Goal: Navigation & Orientation: Find specific page/section

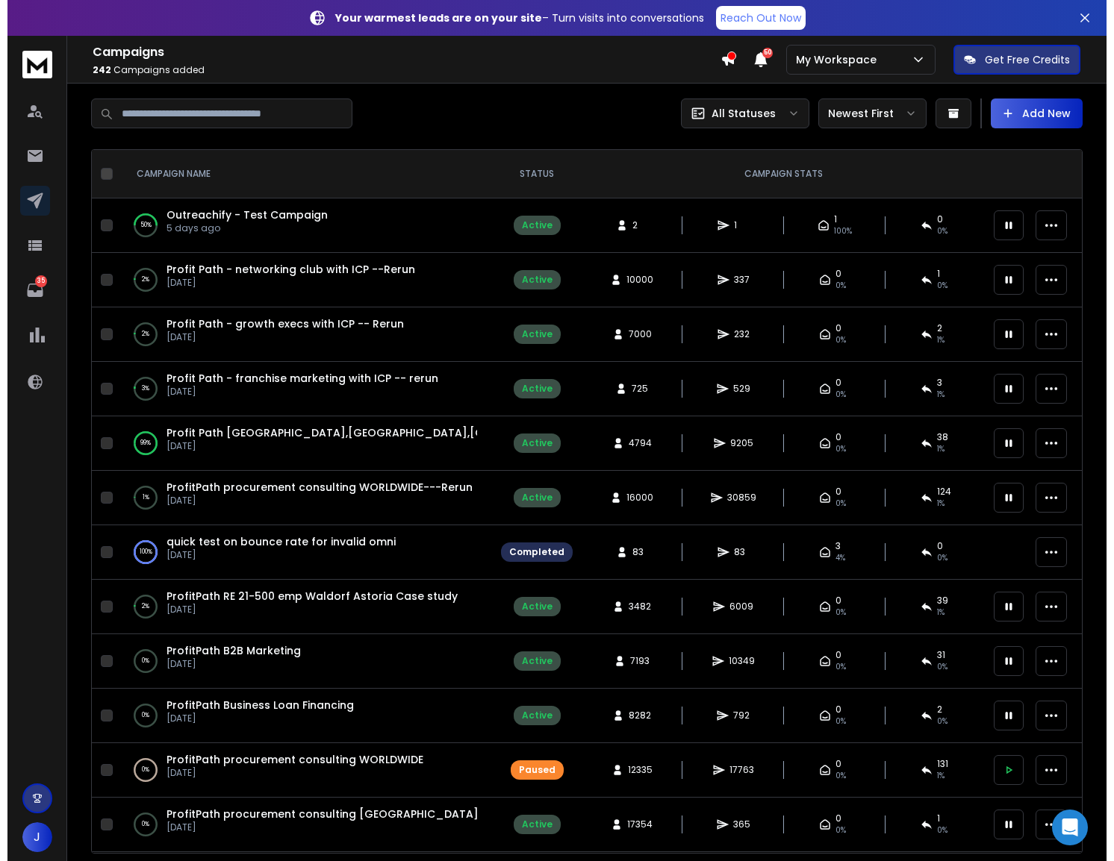
scroll to position [398, 0]
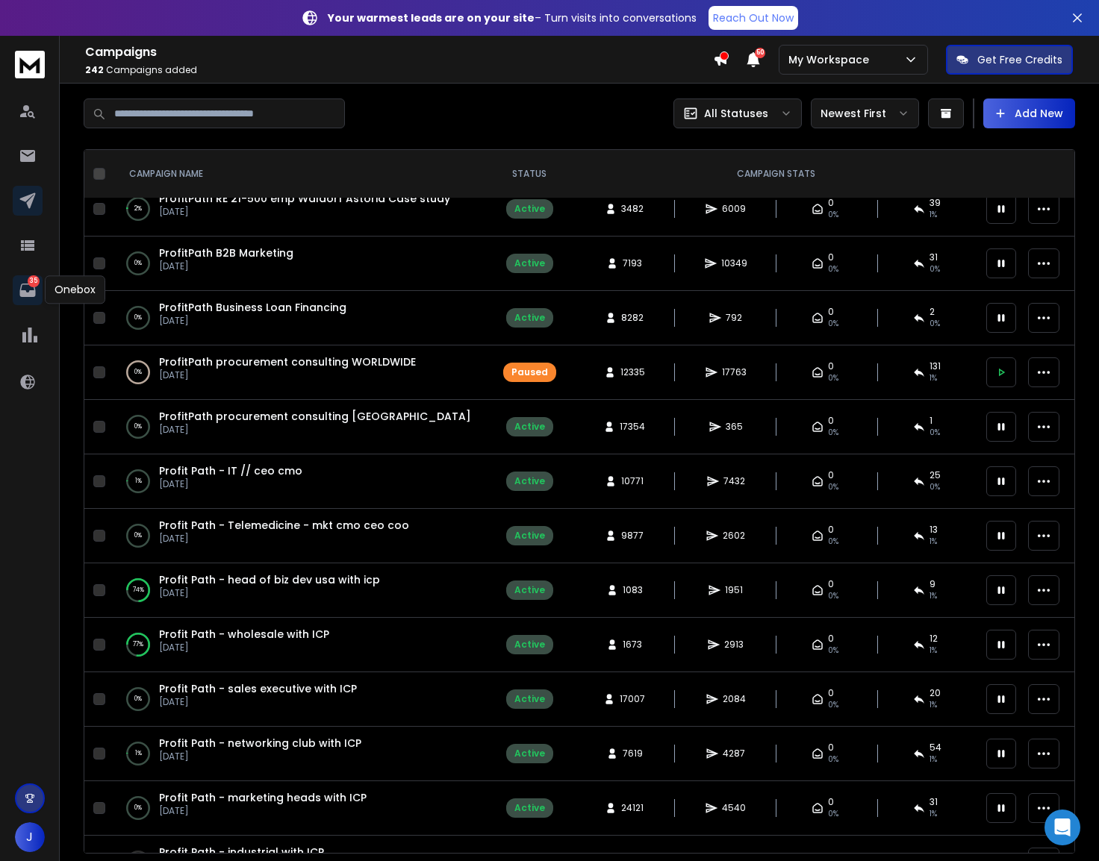
click at [25, 284] on icon at bounding box center [28, 290] width 18 height 18
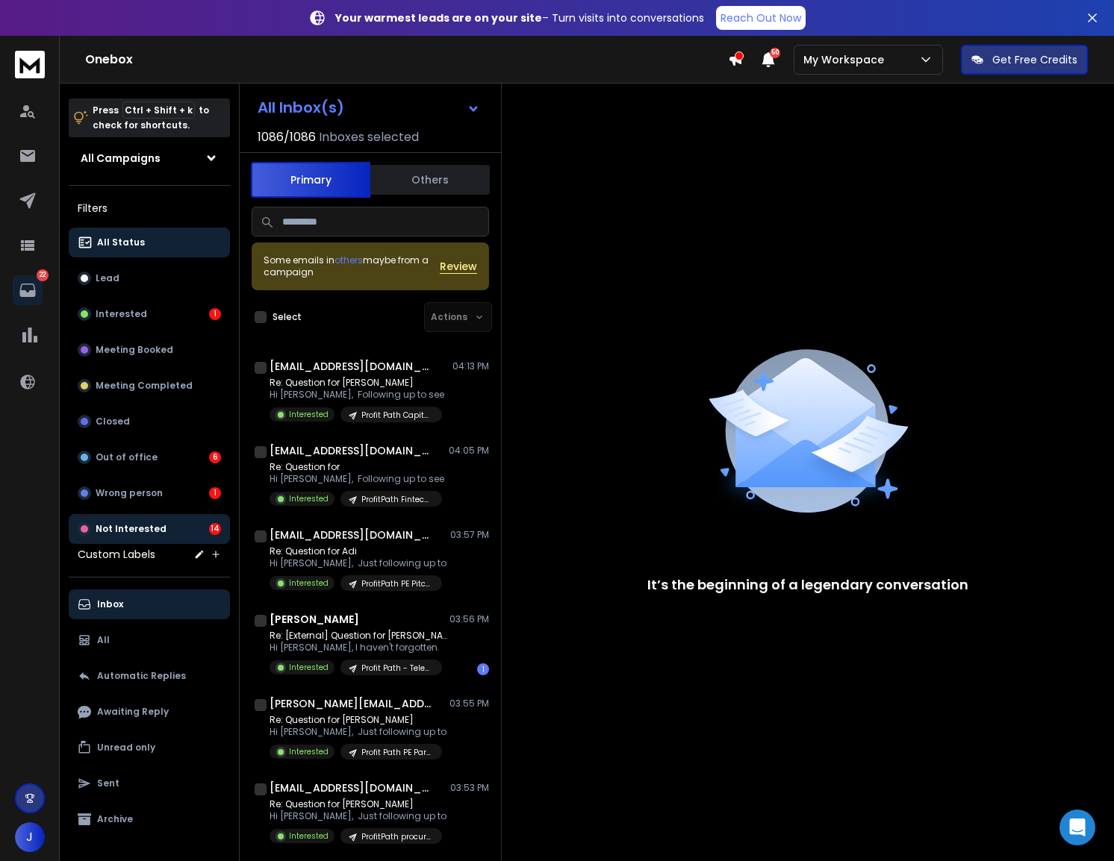
click at [146, 523] on p "Not Interested" at bounding box center [131, 529] width 71 height 12
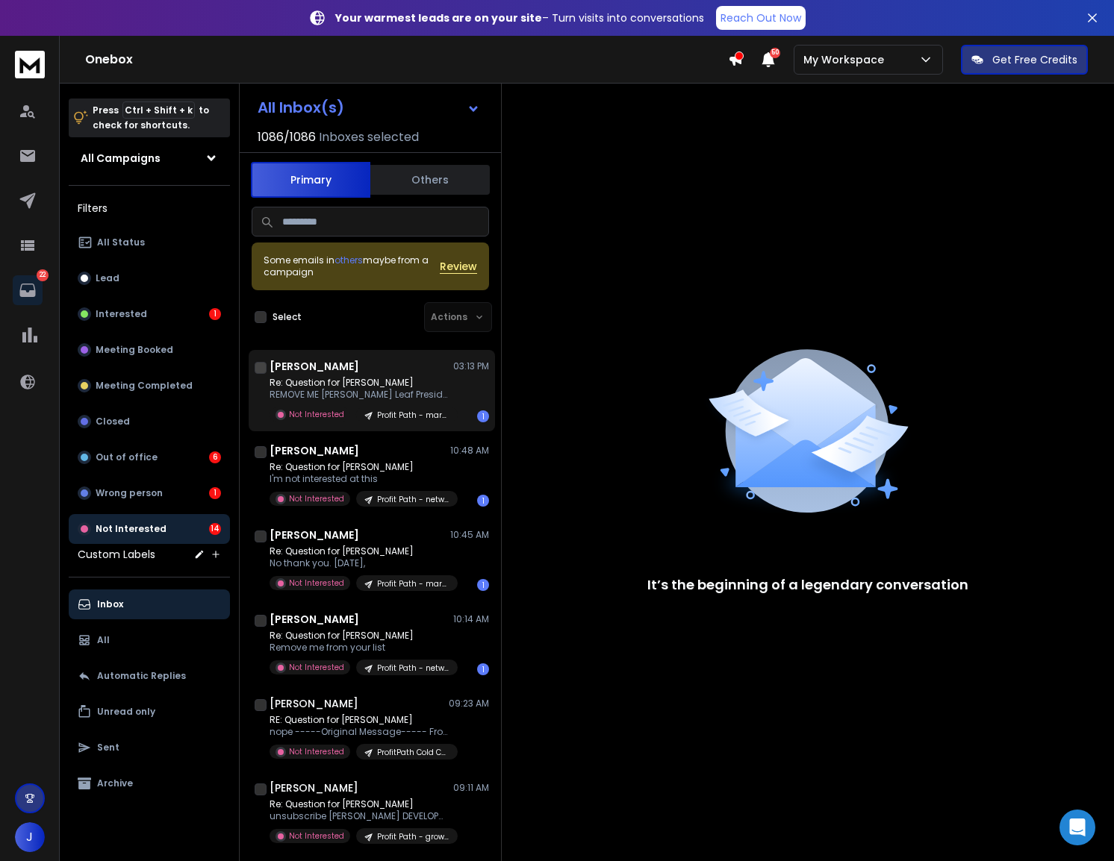
click at [314, 389] on p "REMOVE ME [PERSON_NAME] Leaf President" at bounding box center [358, 395] width 179 height 12
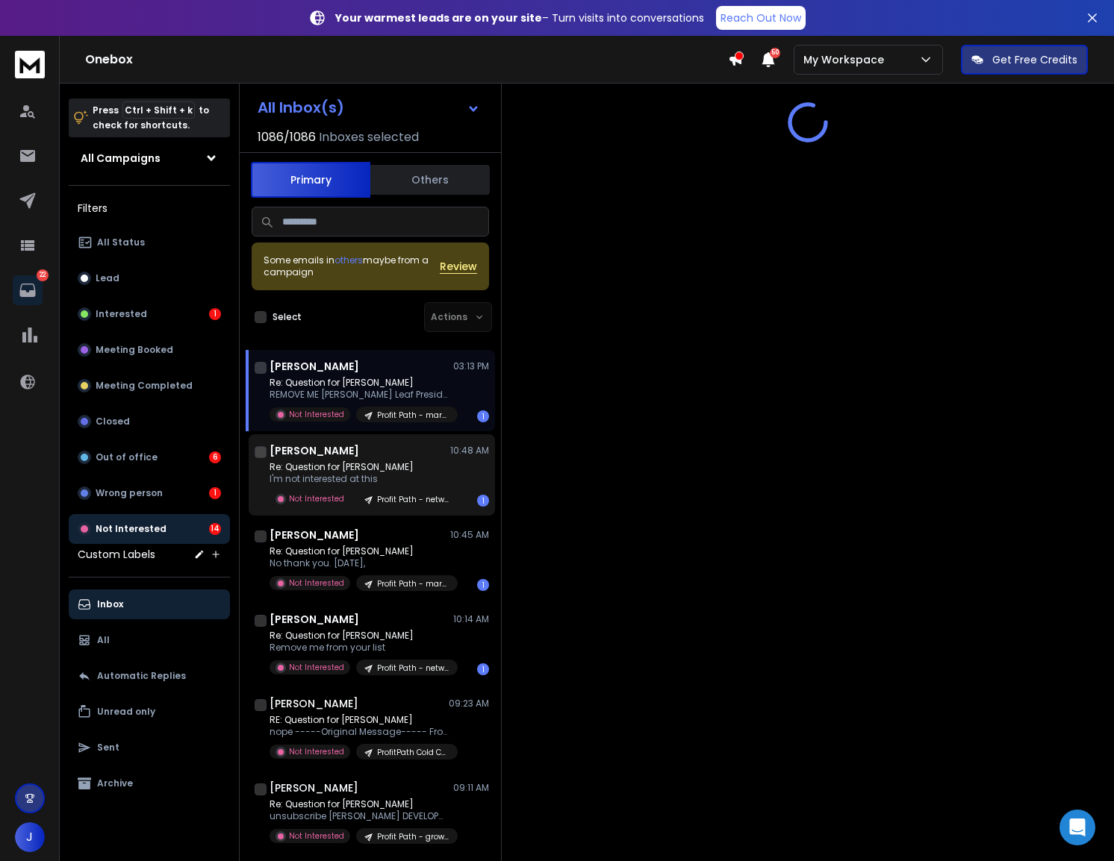
click at [325, 473] on p "I'm not interested at this" at bounding box center [358, 479] width 179 height 12
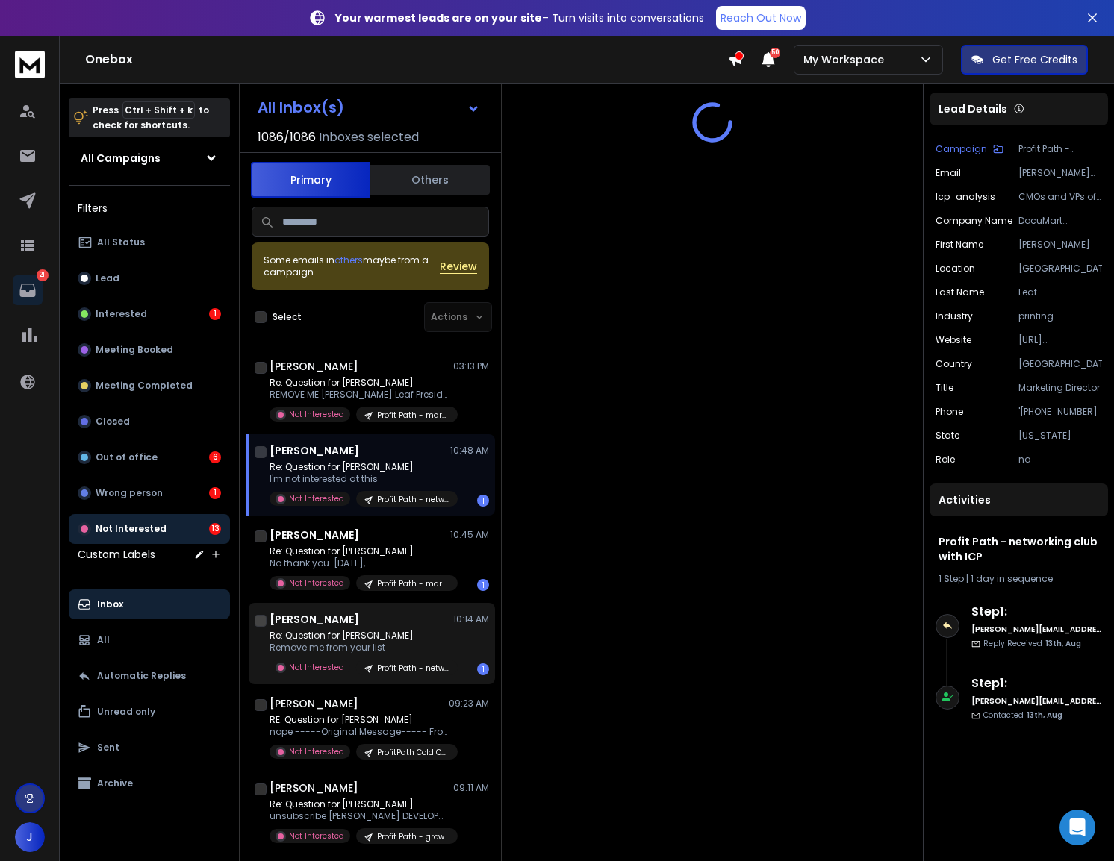
click at [370, 544] on div "[PERSON_NAME] 10:45 AM Re: Question for [PERSON_NAME] No thank you. [DATE], Not…" at bounding box center [378, 559] width 219 height 63
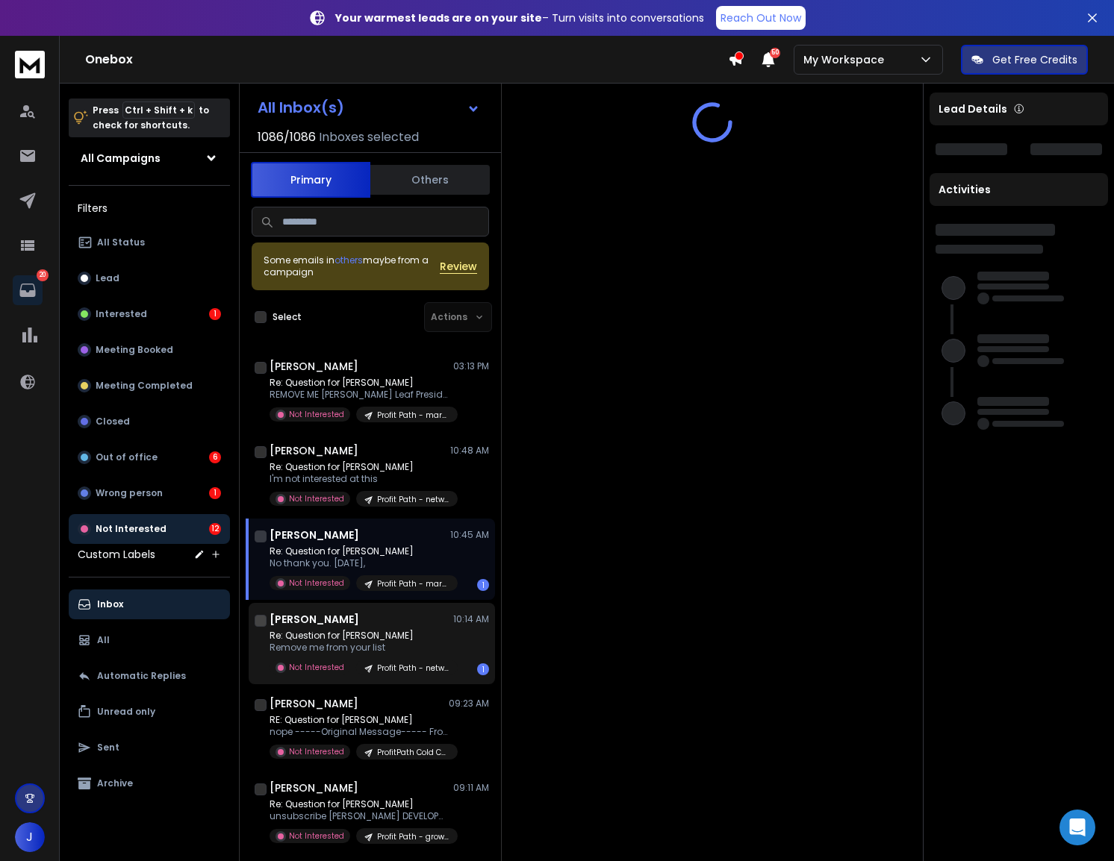
click at [420, 624] on div "[PERSON_NAME] 10:14 AM" at bounding box center [378, 619] width 219 height 15
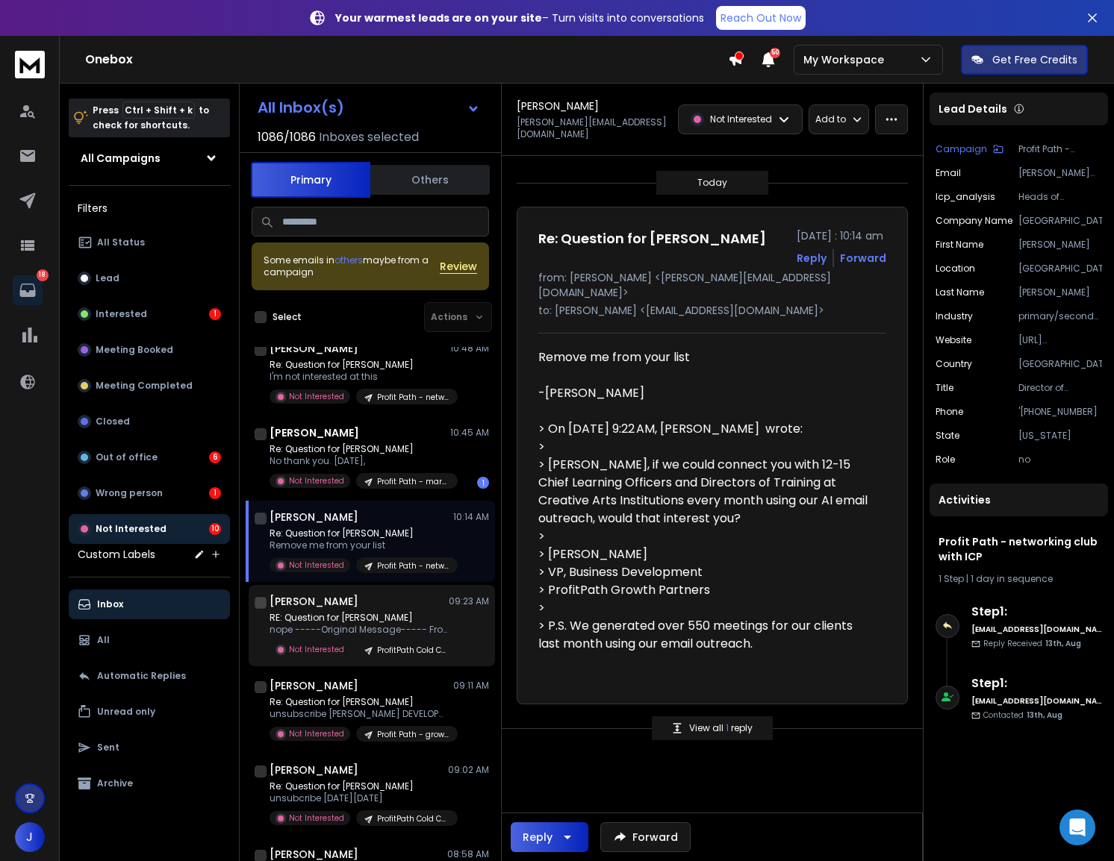
scroll to position [199, 0]
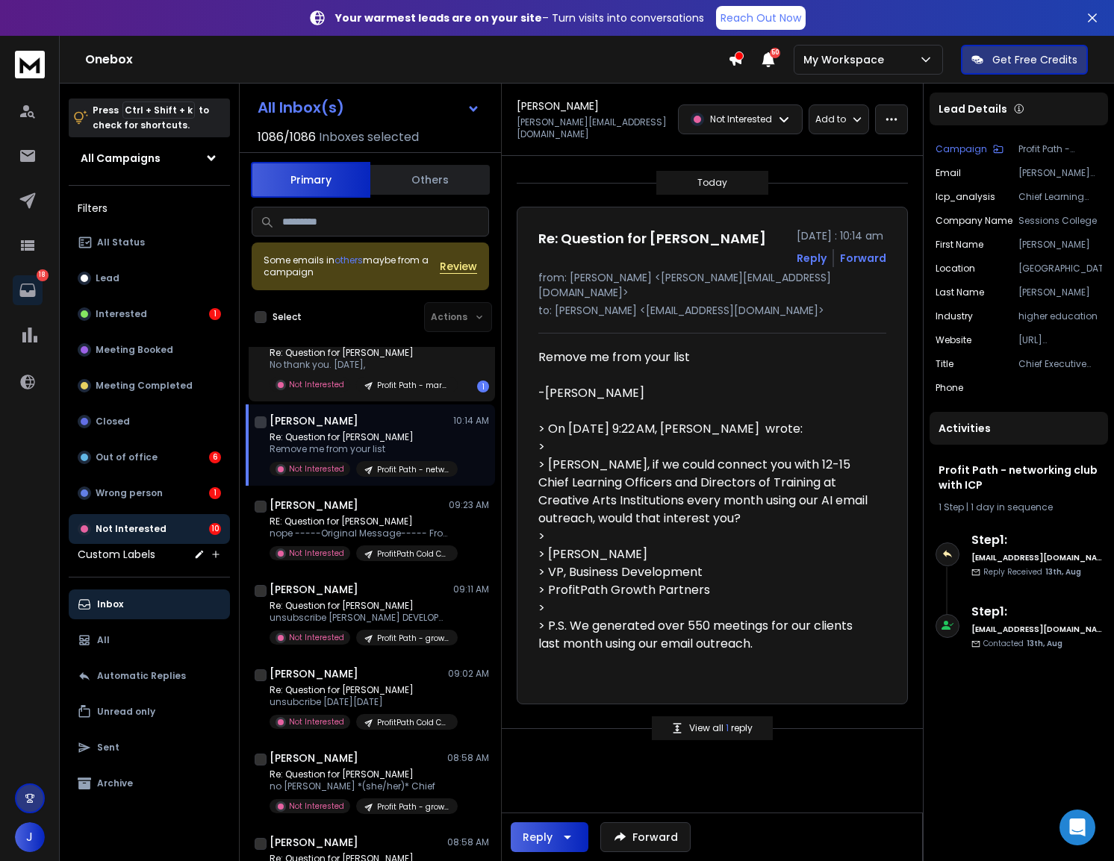
click at [419, 378] on div "Profit Path - marketing heads with ICP" at bounding box center [407, 385] width 102 height 16
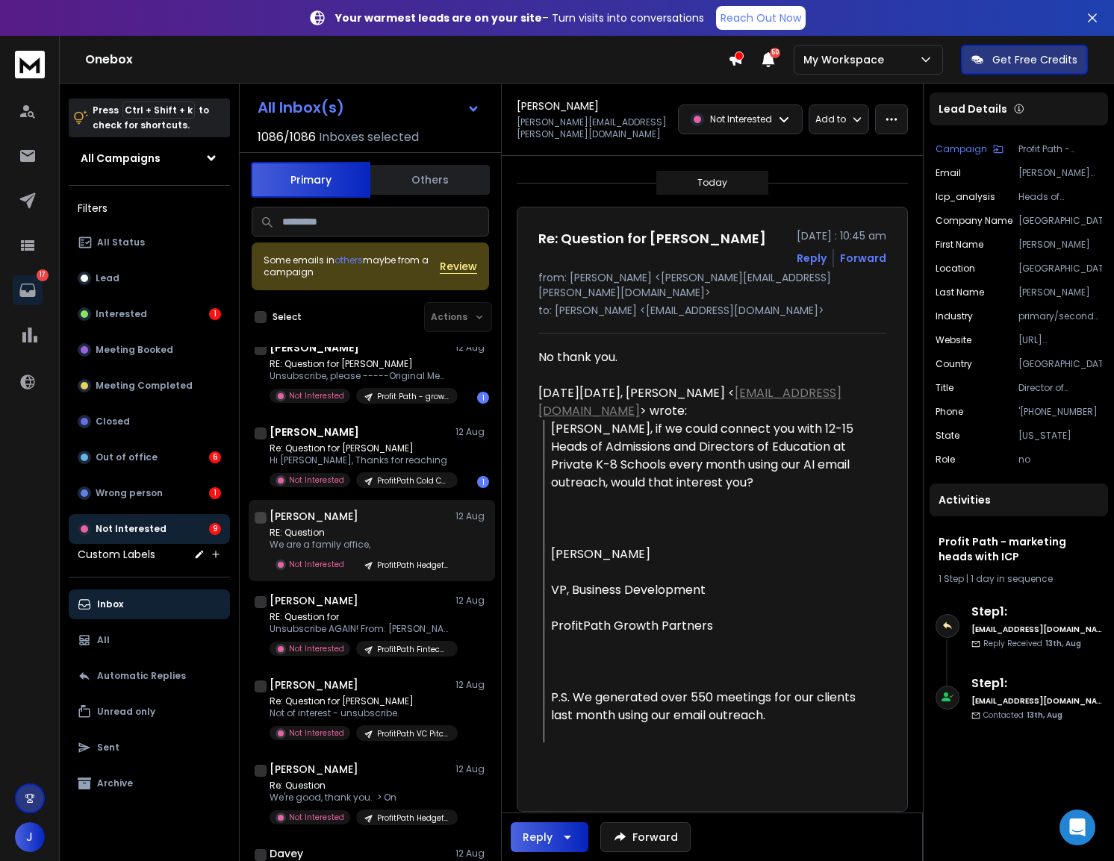
scroll to position [1691, 0]
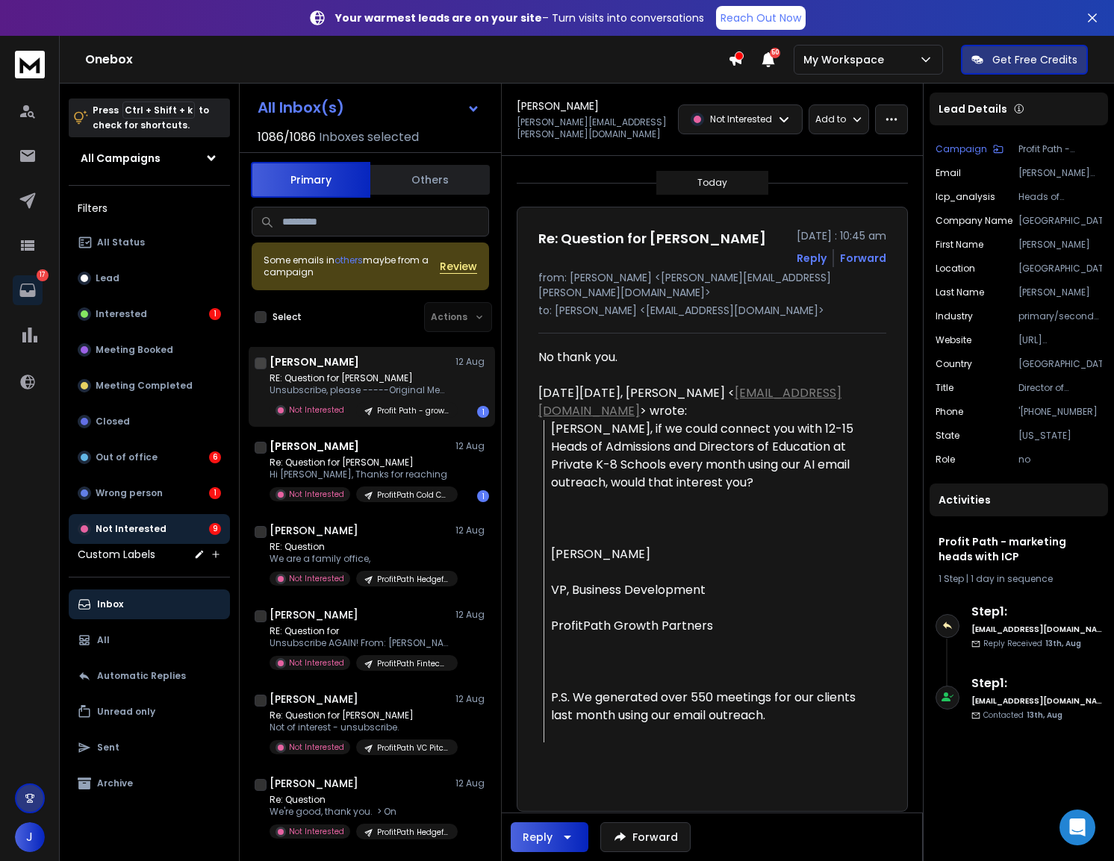
click at [397, 405] on p "Profit Path - growth execs with ICP" at bounding box center [413, 410] width 72 height 11
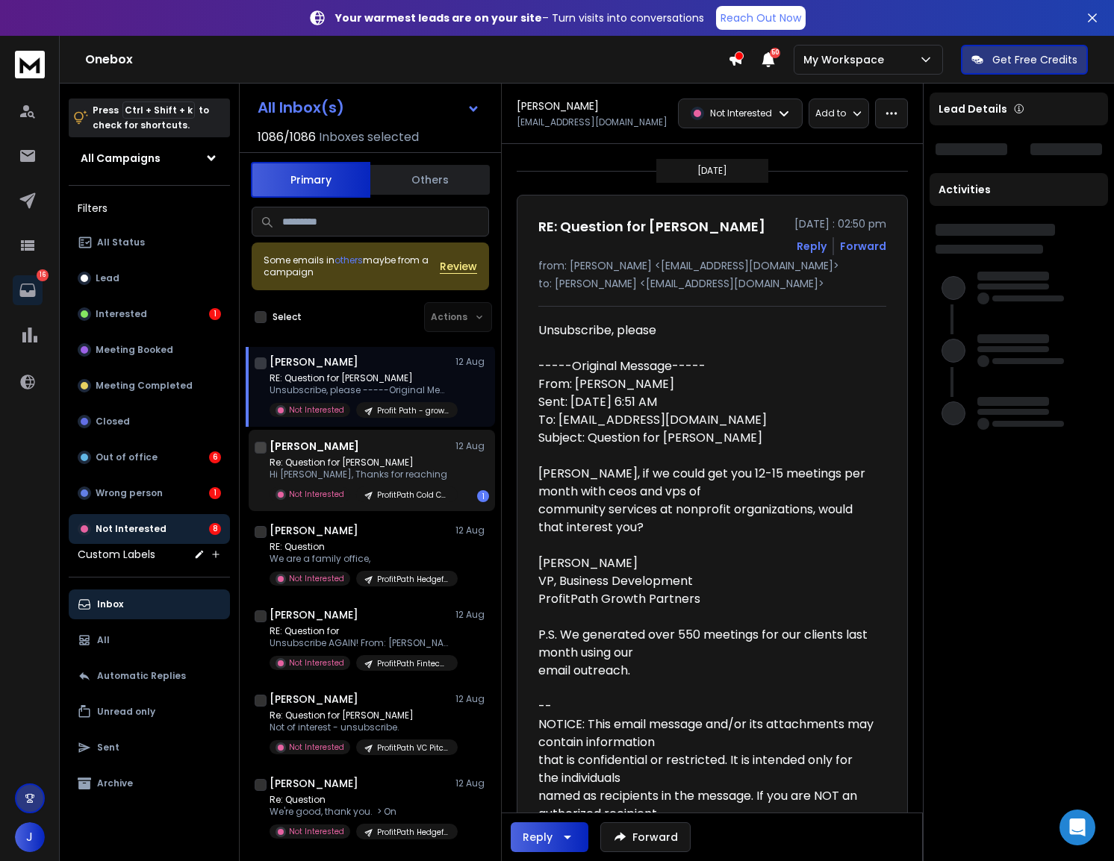
click at [394, 439] on div "[PERSON_NAME] [DATE]" at bounding box center [378, 446] width 219 height 15
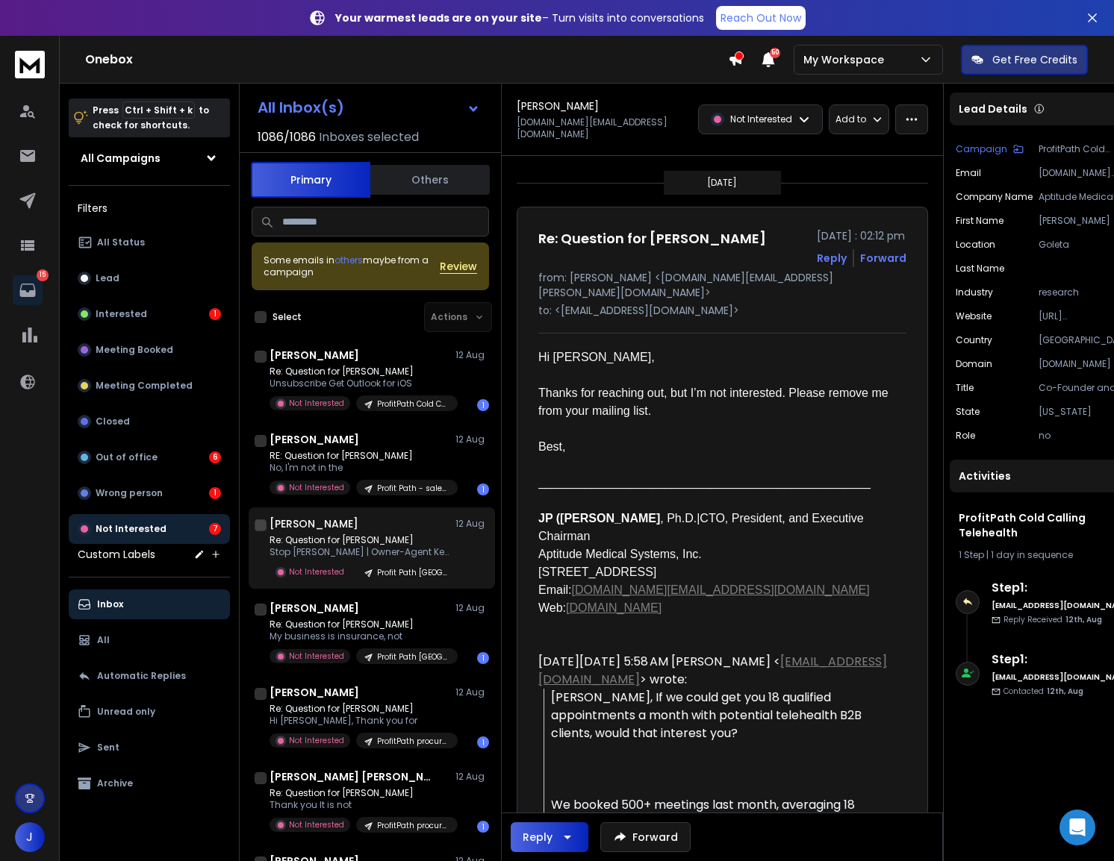
scroll to position [2786, 0]
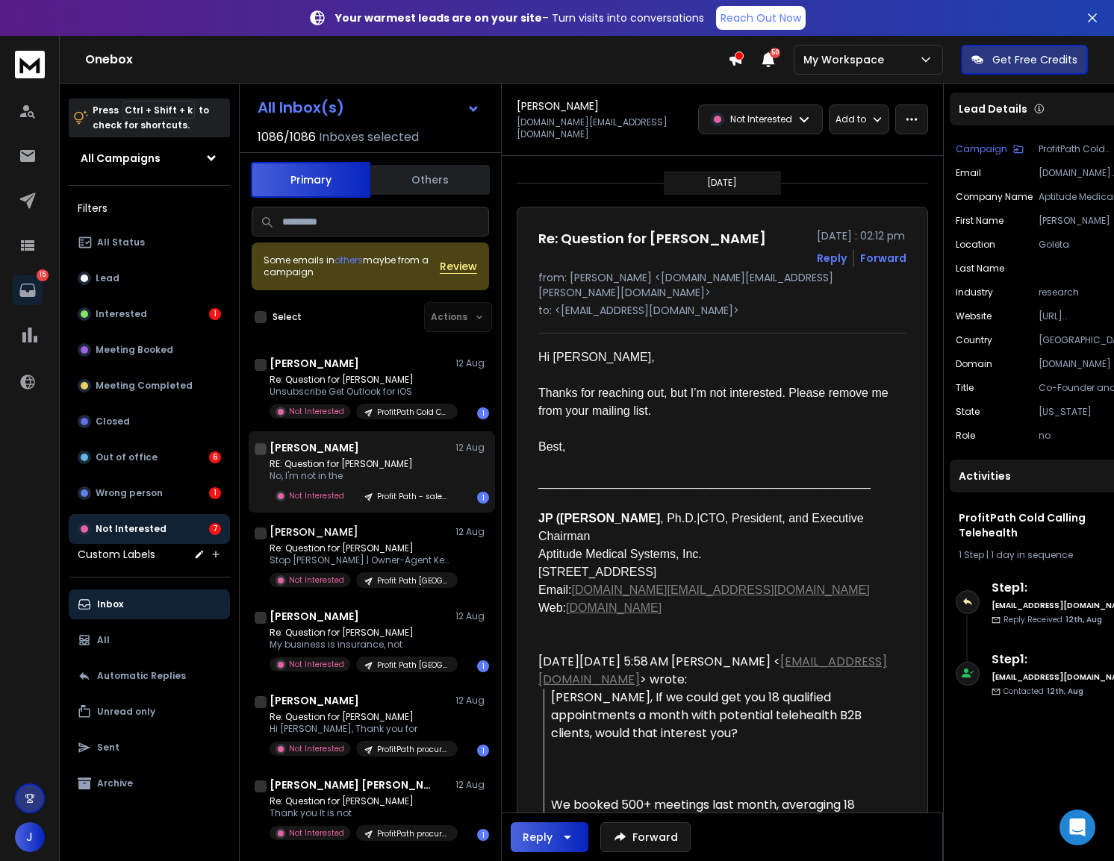
click at [411, 467] on p "RE: Question for [PERSON_NAME]" at bounding box center [358, 464] width 179 height 12
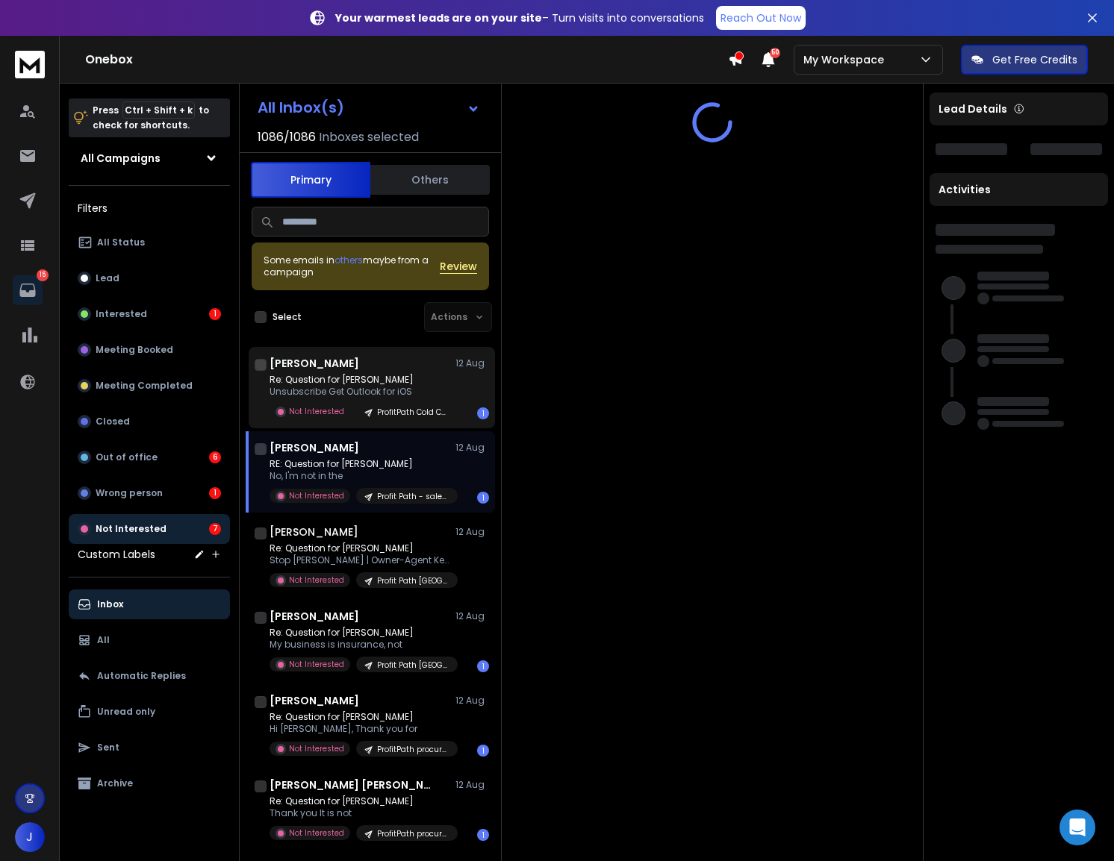
click at [411, 394] on p "Unsubscribe Get Outlook for iOS" at bounding box center [358, 392] width 179 height 12
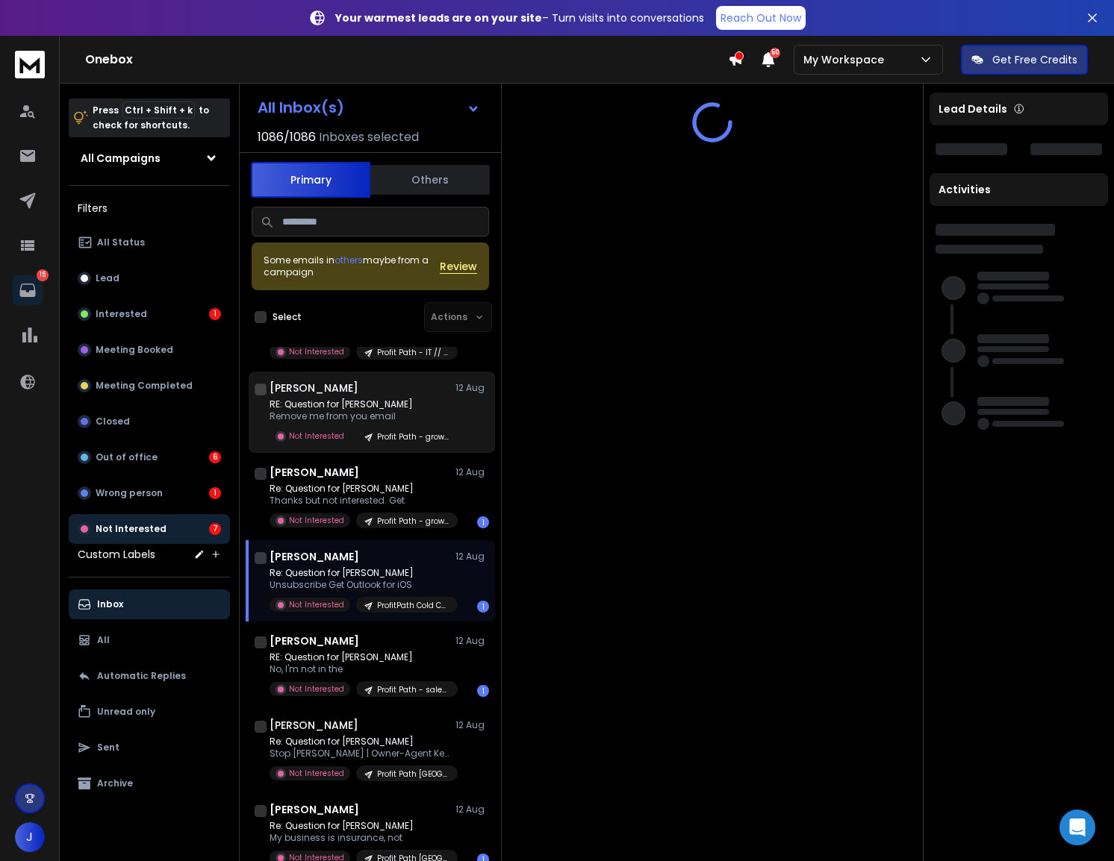
scroll to position [2587, 0]
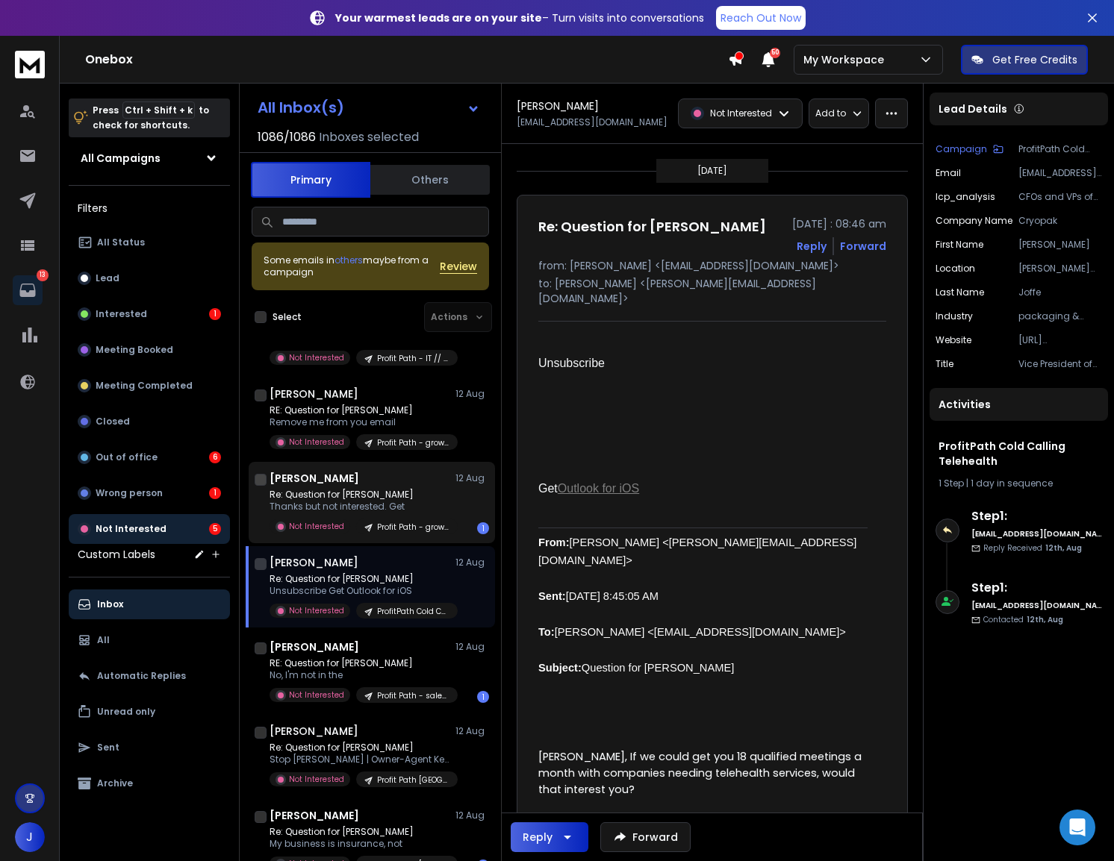
click at [415, 484] on div "[PERSON_NAME] [DATE]" at bounding box center [378, 478] width 219 height 15
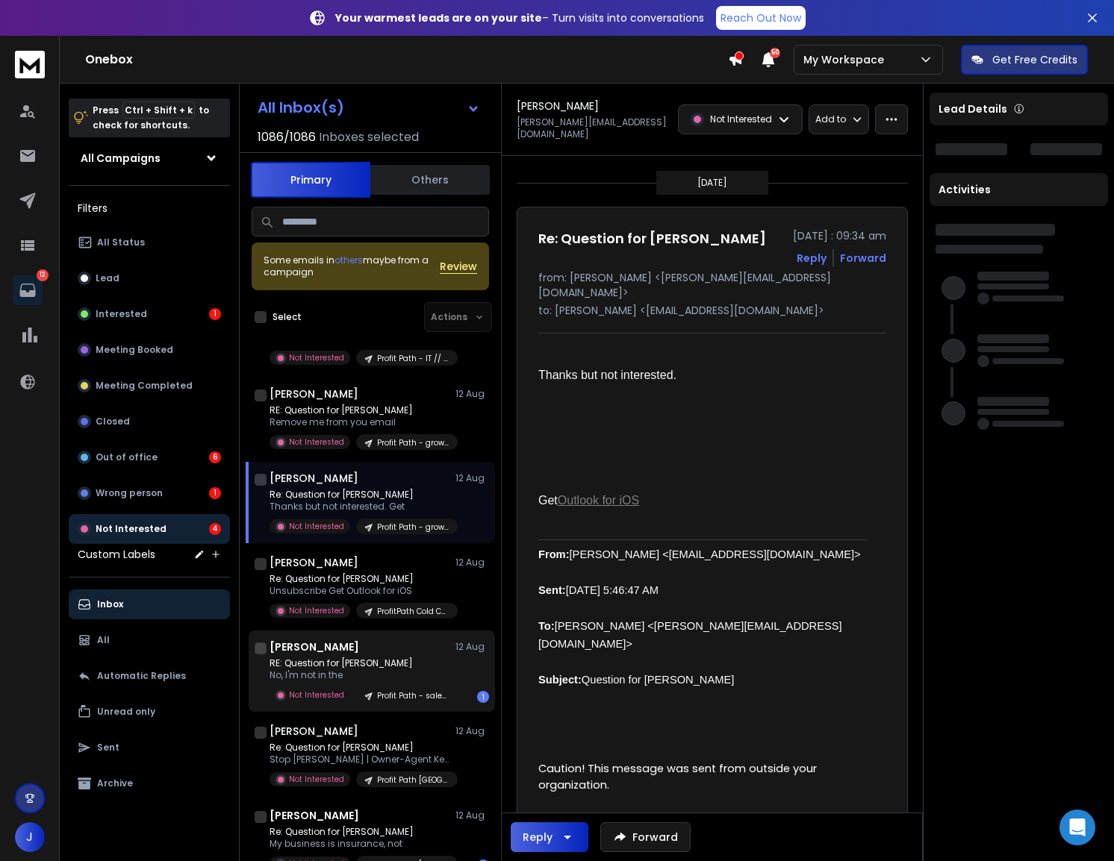
click at [463, 663] on div "RE: Question for [PERSON_NAME], I'm not in the Not Interested Profit Path - sal…" at bounding box center [378, 681] width 219 height 46
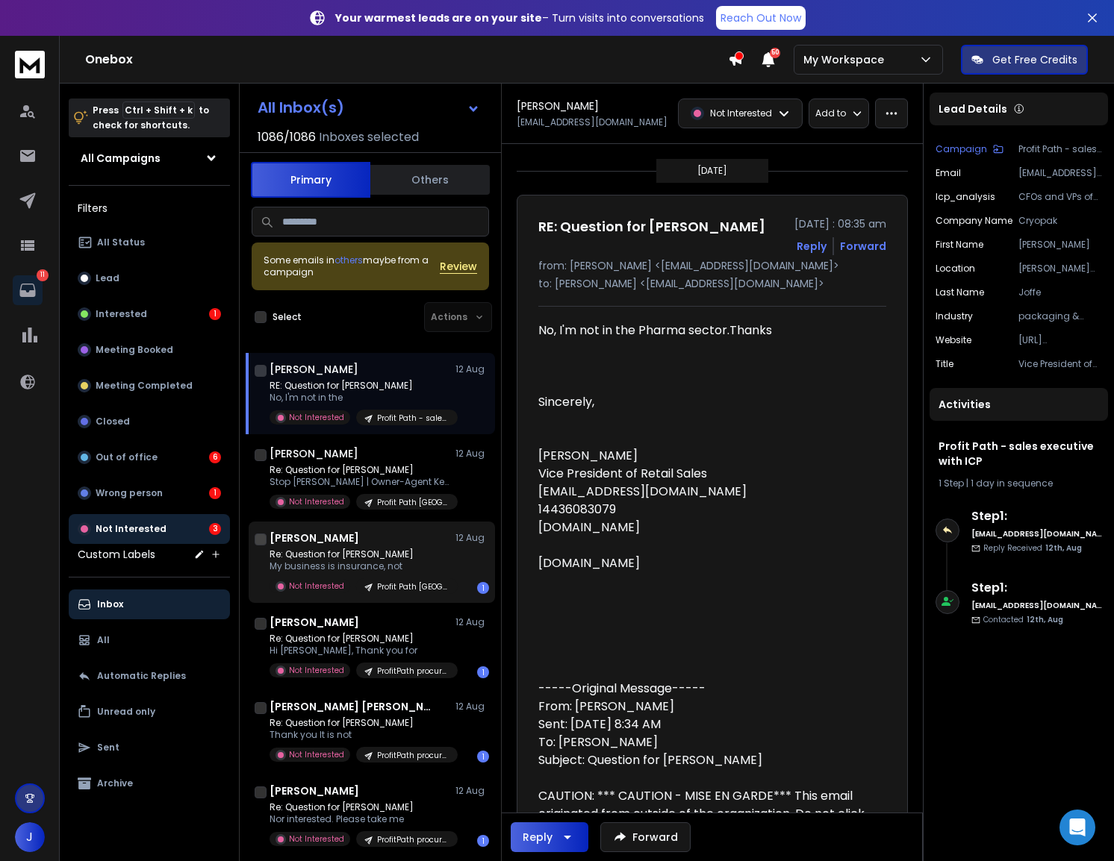
scroll to position [2886, 0]
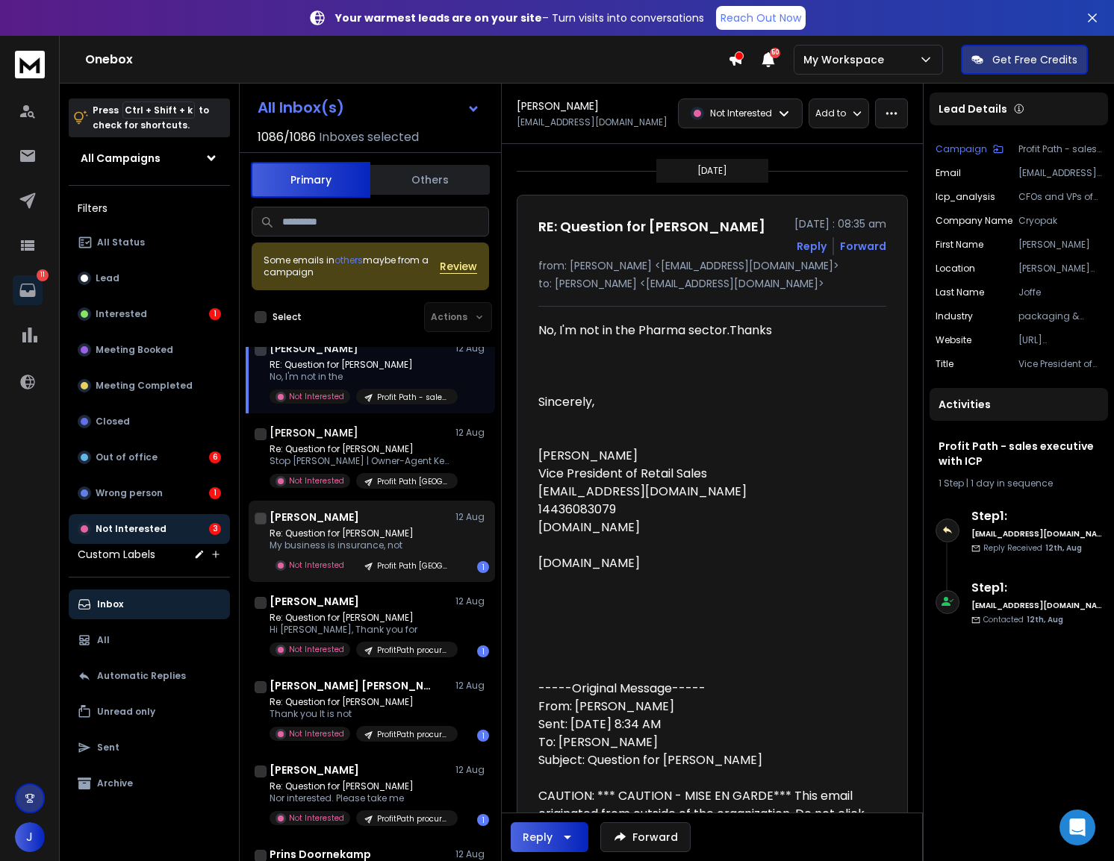
click at [449, 524] on div "[PERSON_NAME] [DATE] Re: Question for Mark My business is insurance, not Not In…" at bounding box center [378, 541] width 219 height 63
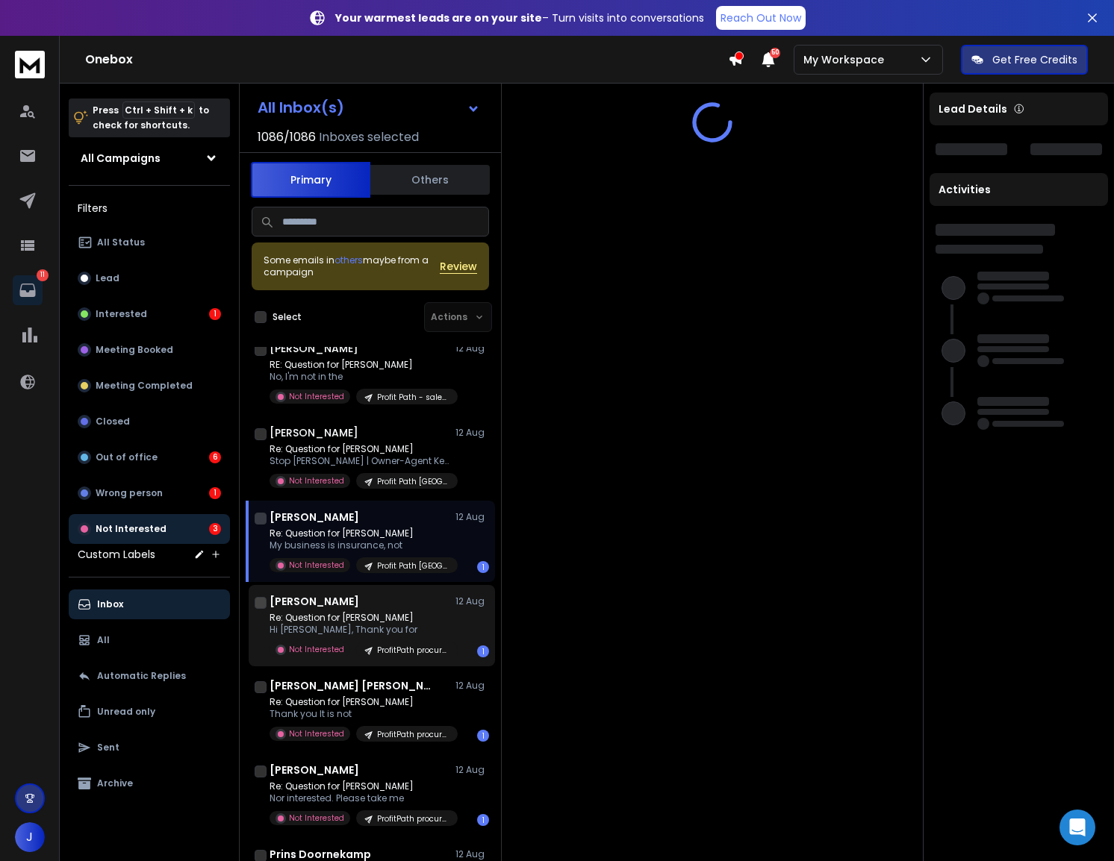
click at [458, 608] on div "[PERSON_NAME] [DATE]" at bounding box center [378, 601] width 219 height 15
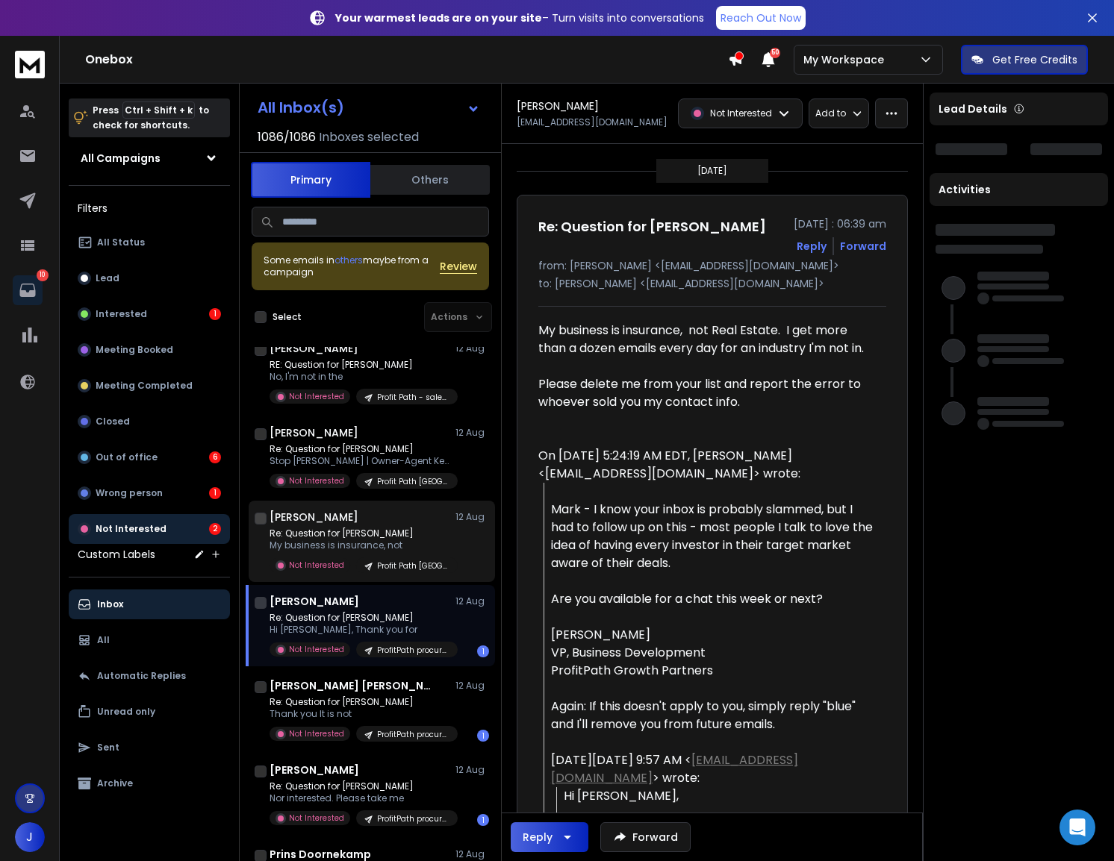
click at [440, 688] on div "[PERSON_NAME] [PERSON_NAME] [DATE]" at bounding box center [378, 686] width 219 height 15
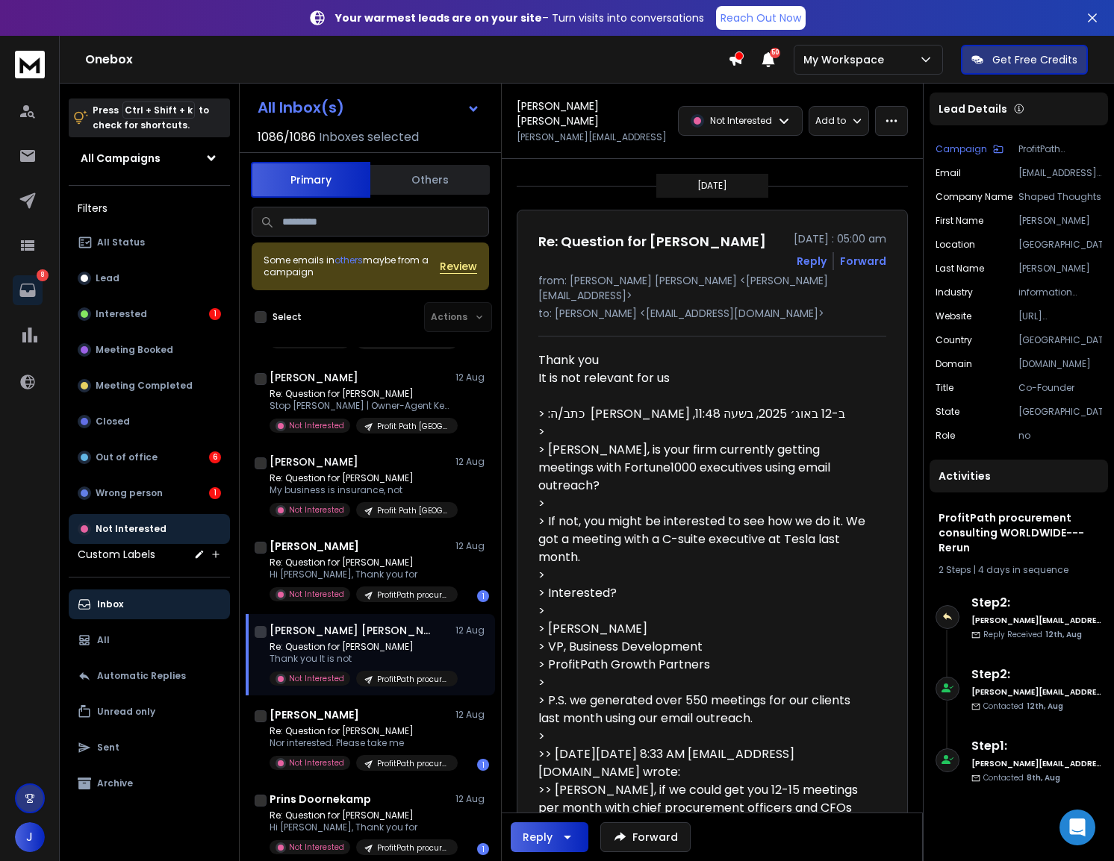
scroll to position [3085, 0]
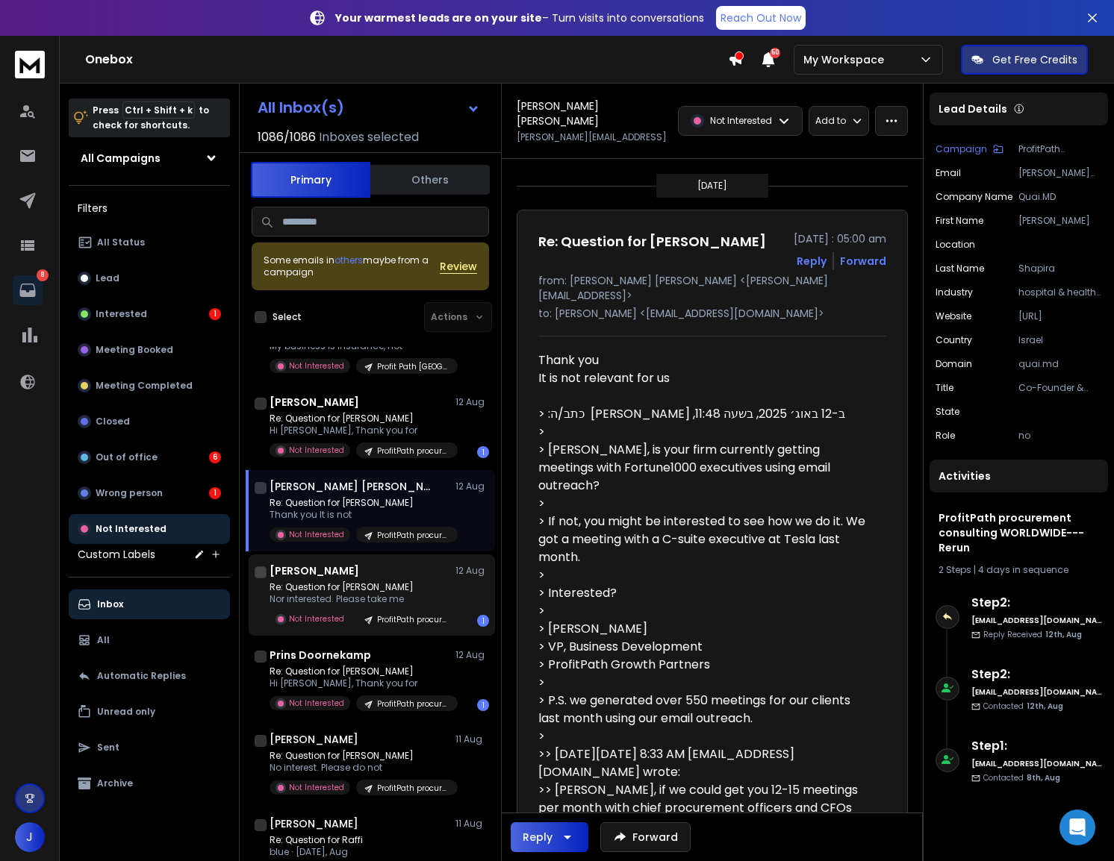
click at [397, 612] on div "ProfitPath procurement consulting WORLDWIDE---Rerun" at bounding box center [407, 619] width 102 height 16
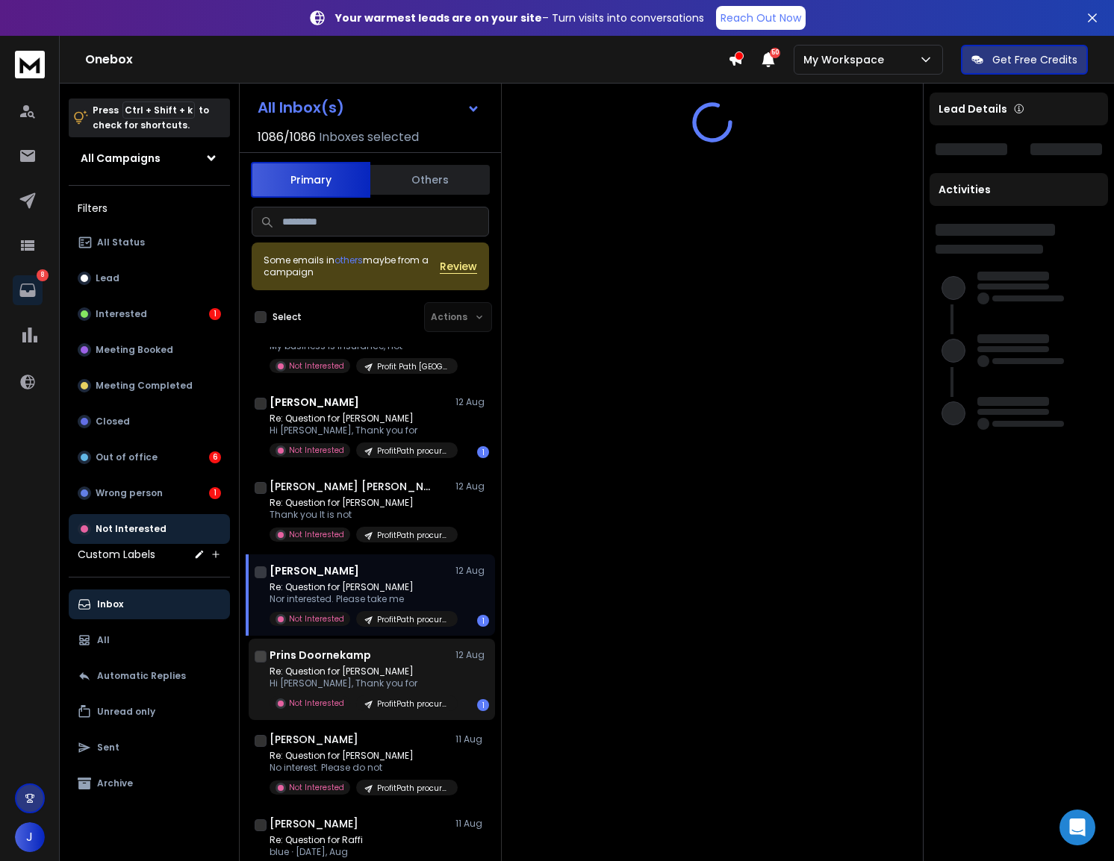
click at [422, 685] on p "Hi [PERSON_NAME], Thank you for" at bounding box center [358, 684] width 179 height 12
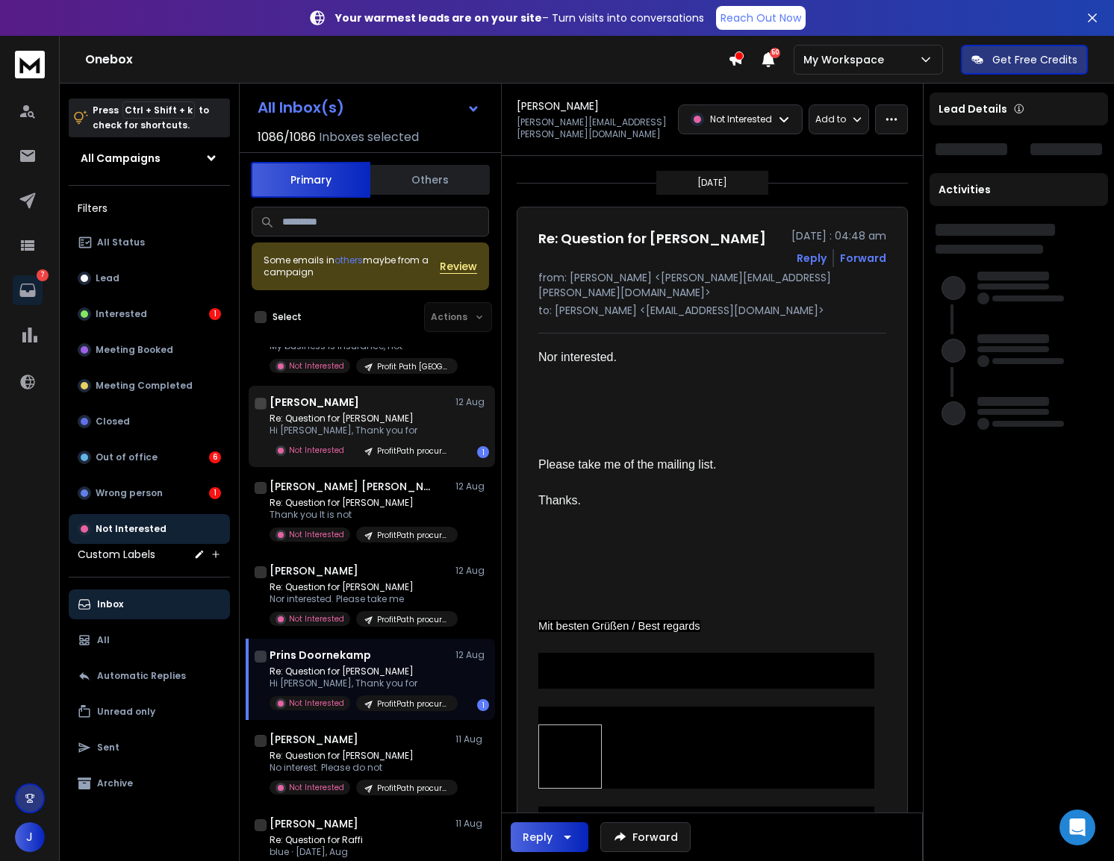
click at [425, 440] on div "Re: Question for [PERSON_NAME] Hi [PERSON_NAME], Thank you for Not Interested P…" at bounding box center [363, 436] width 188 height 46
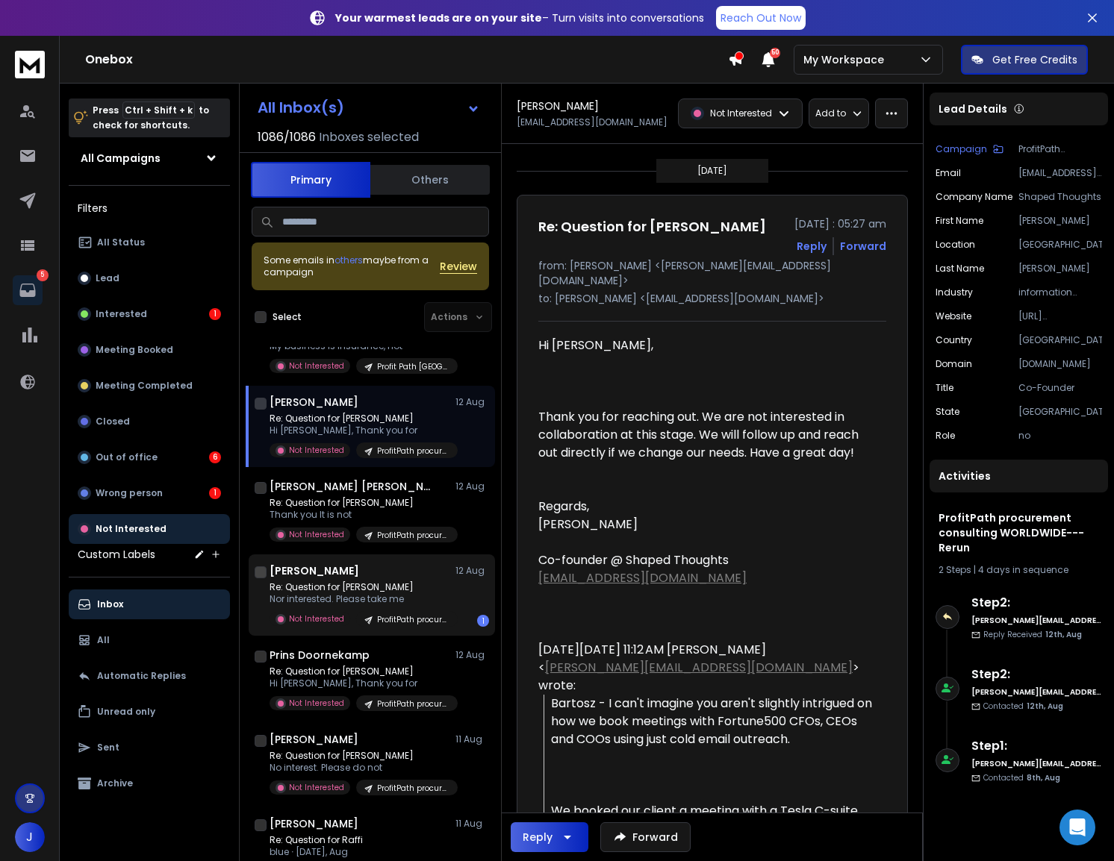
click at [382, 593] on p "Nor interested. Please take me" at bounding box center [358, 599] width 179 height 12
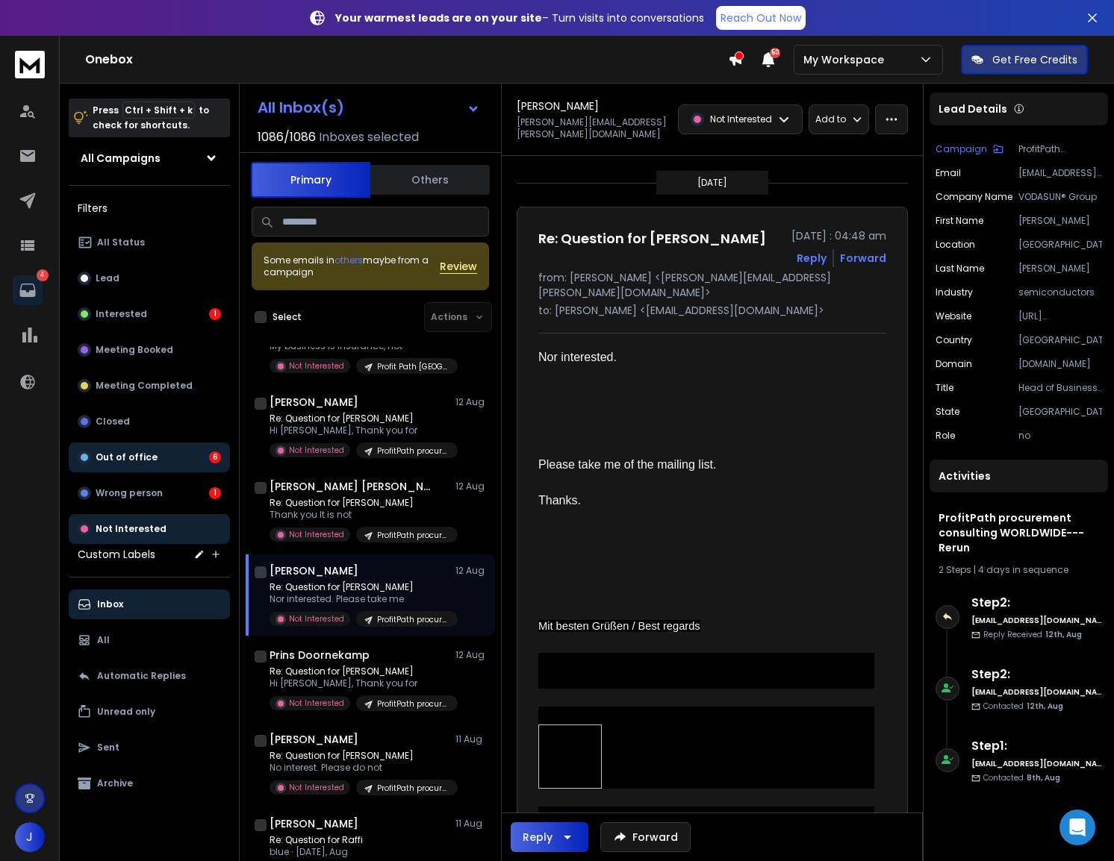
click at [172, 460] on button "Out of office 6" at bounding box center [149, 458] width 161 height 30
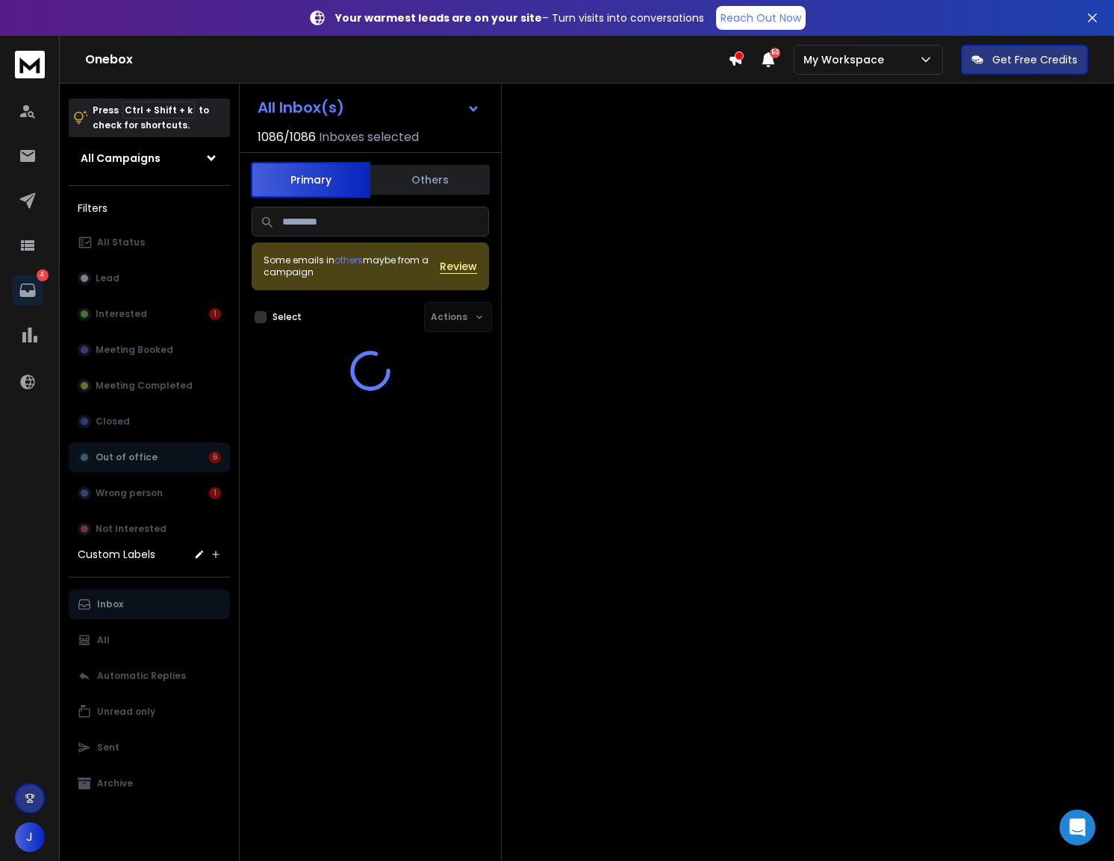
scroll to position [0, 0]
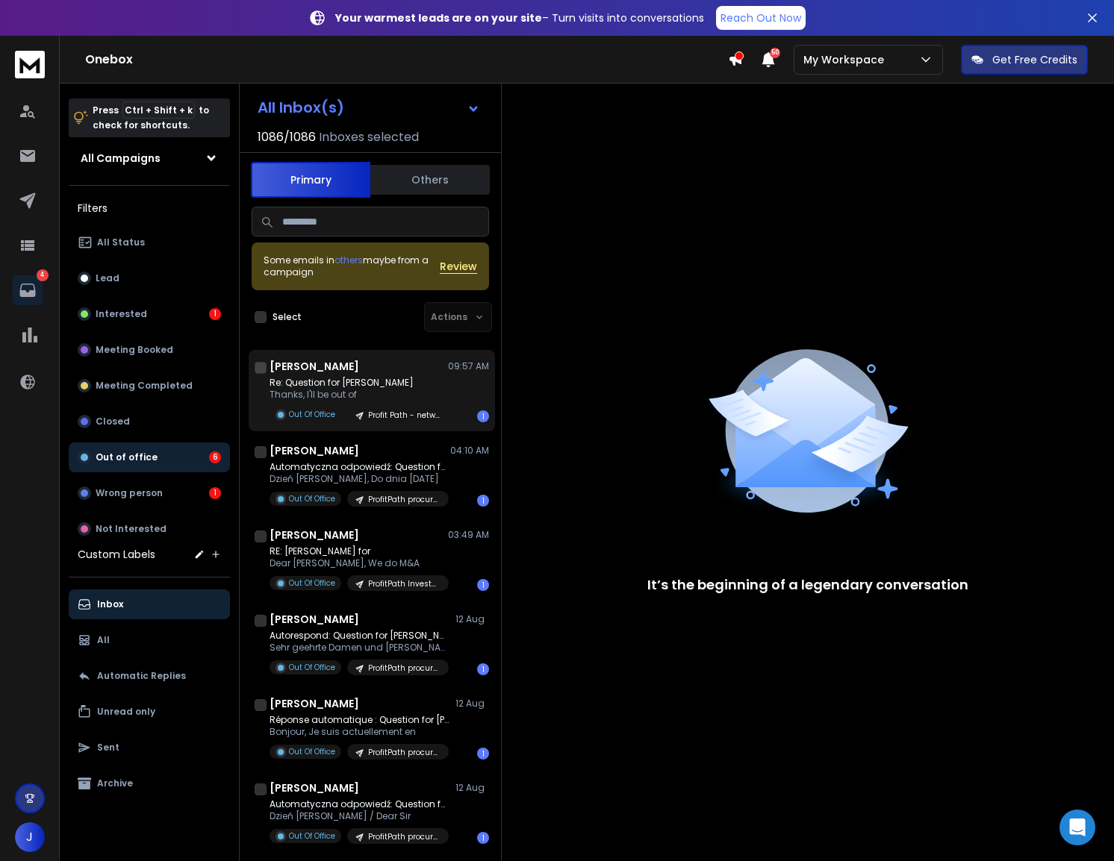
click at [394, 416] on p "Profit Path - networking club with ICP" at bounding box center [404, 415] width 72 height 11
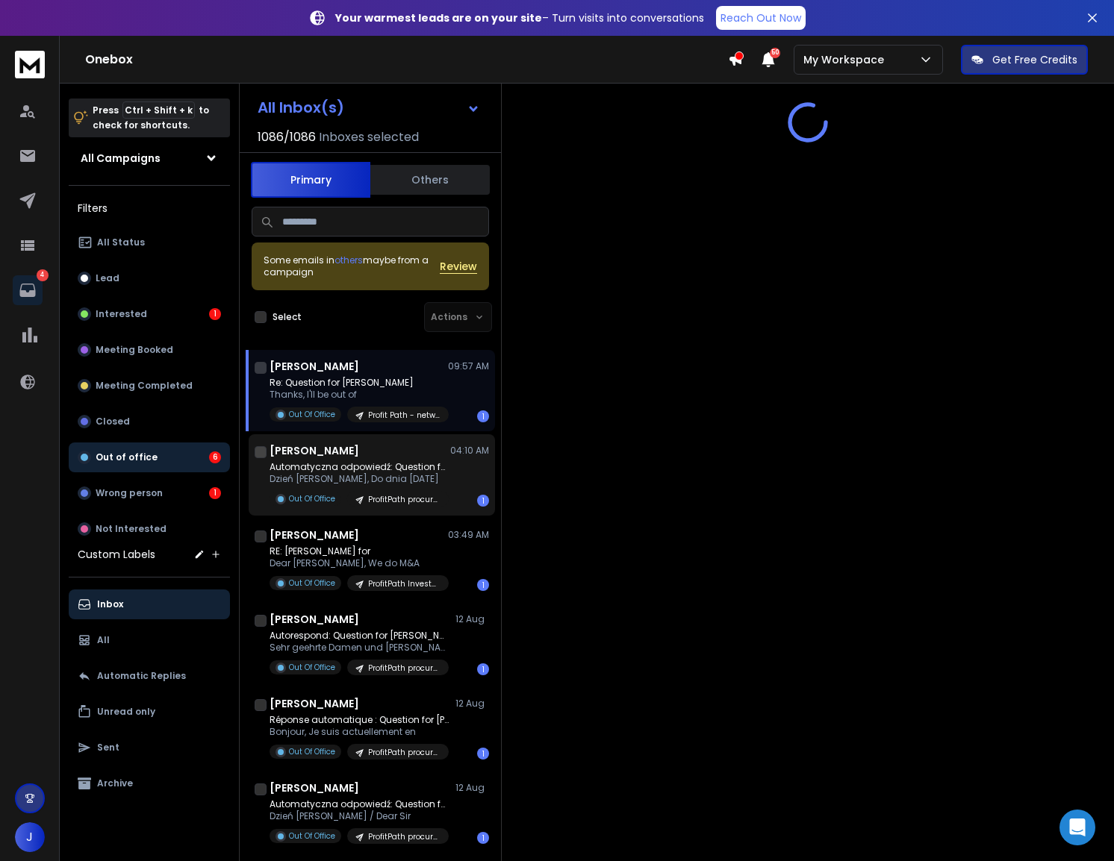
click at [392, 467] on p "Automatyczna odpowiedź: Question for [PERSON_NAME]" at bounding box center [358, 467] width 179 height 12
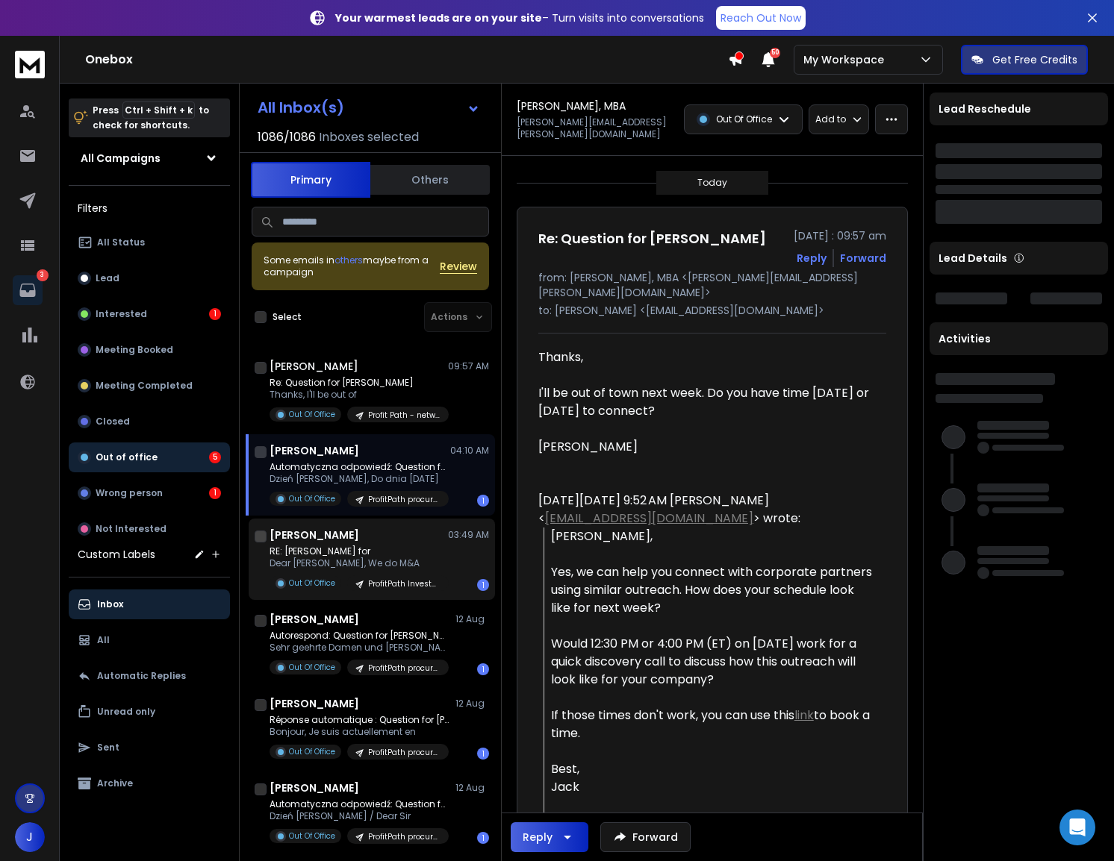
click at [402, 549] on p "RE: [PERSON_NAME] for" at bounding box center [358, 552] width 179 height 12
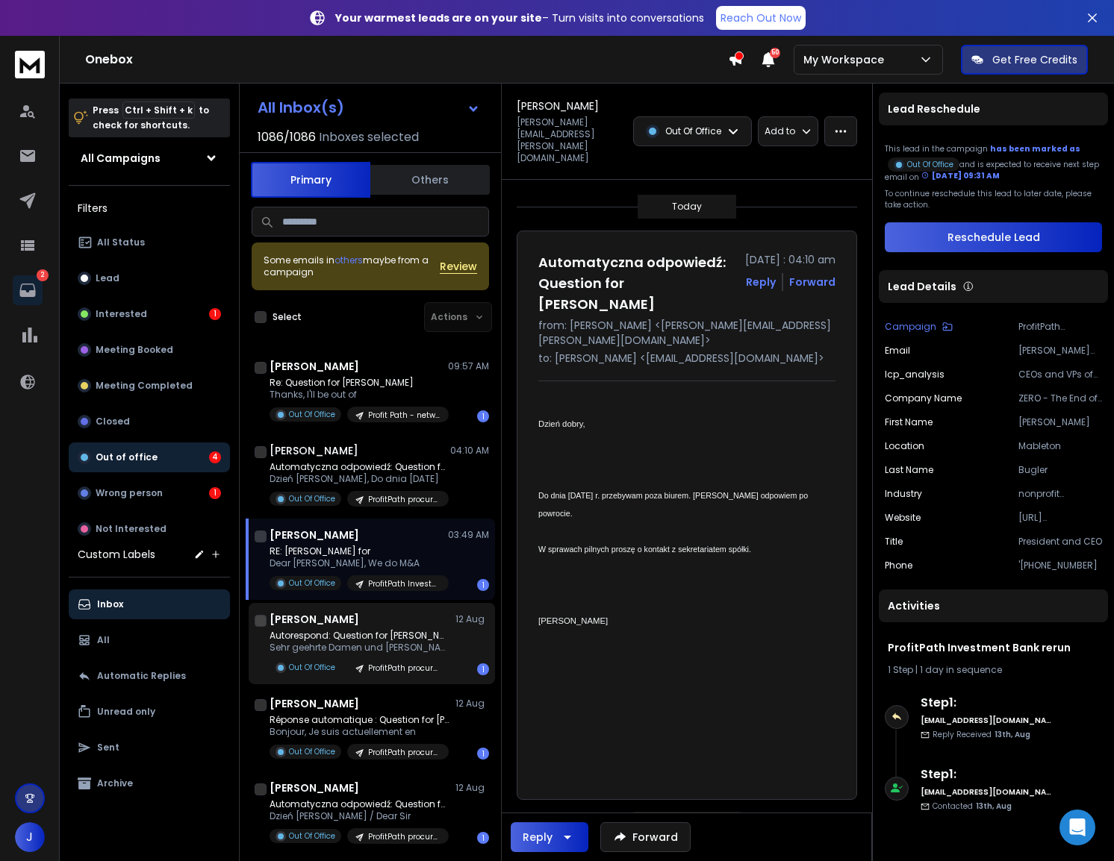
click at [405, 658] on div "Autorespond: Question for [PERSON_NAME] geehrte Damen und [PERSON_NAME], Vielen…" at bounding box center [358, 653] width 179 height 46
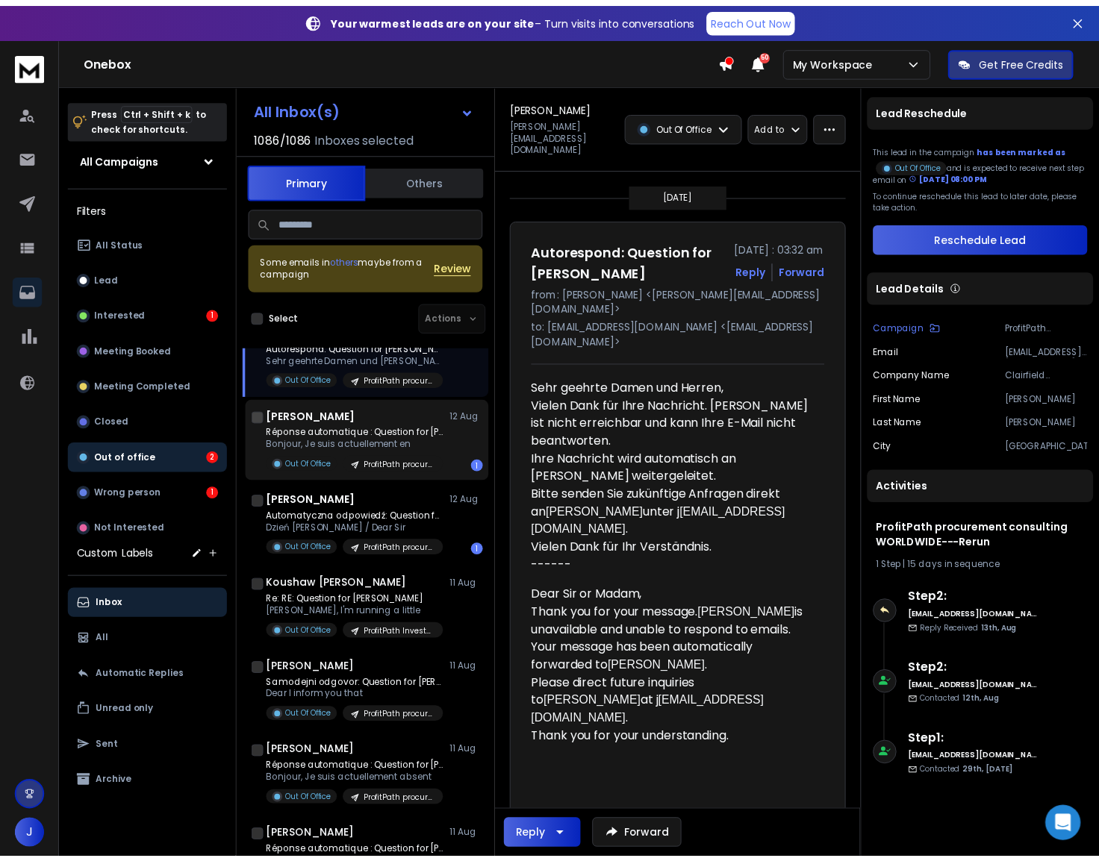
scroll to position [299, 0]
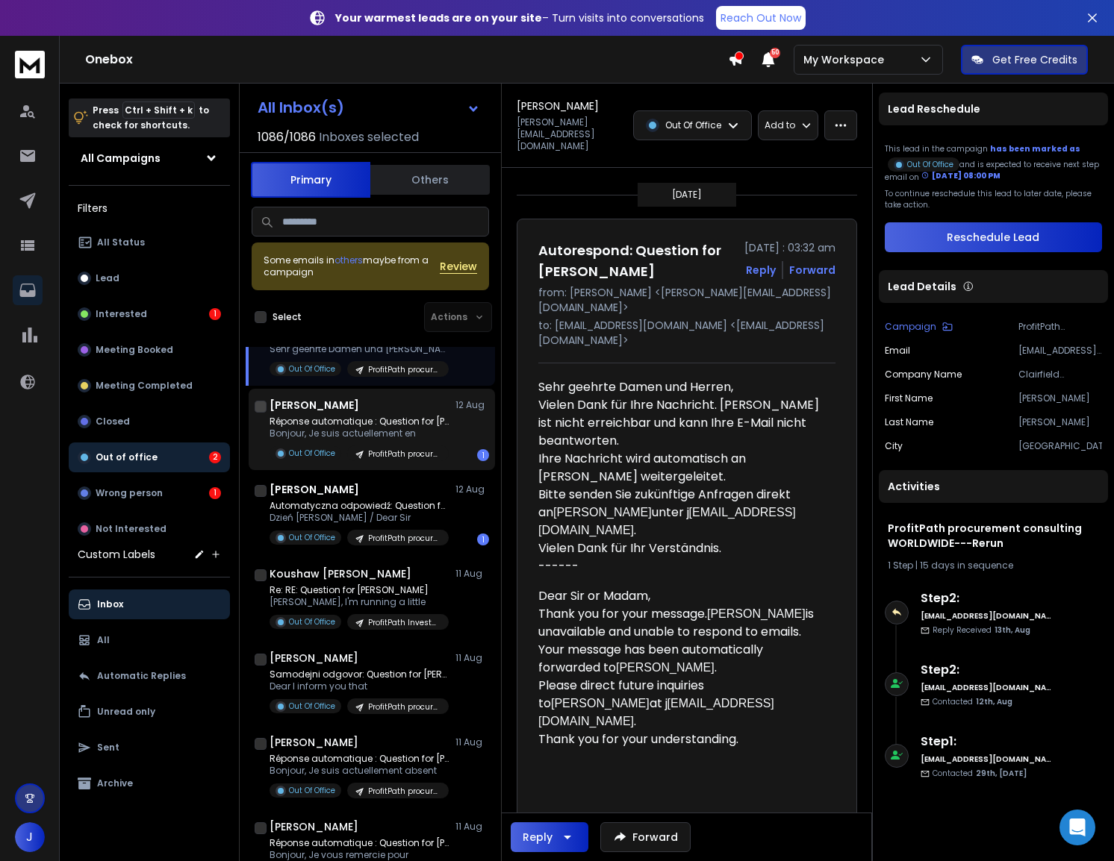
click at [382, 461] on div "ProfitPath procurement consulting WORLDWIDE---Rerun" at bounding box center [398, 454] width 102 height 16
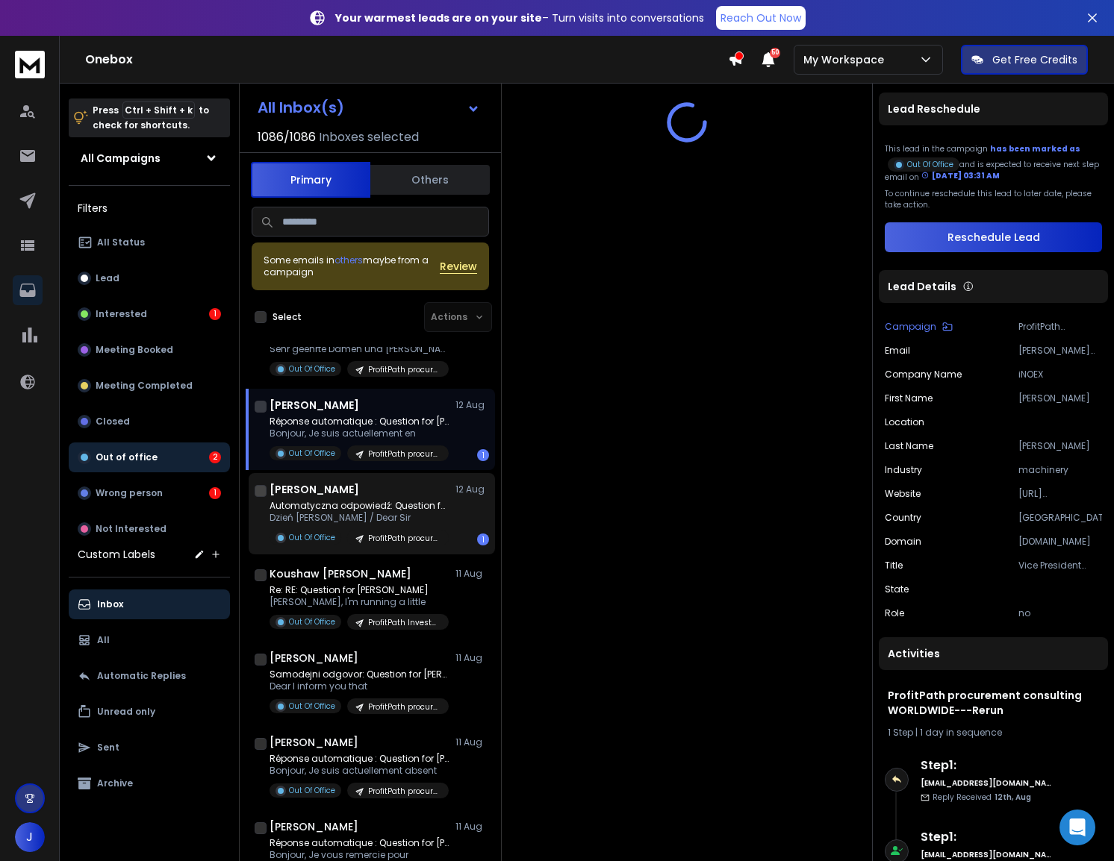
click at [387, 511] on p "Automatyczna odpowiedź: Question for [PERSON_NAME]" at bounding box center [358, 506] width 179 height 12
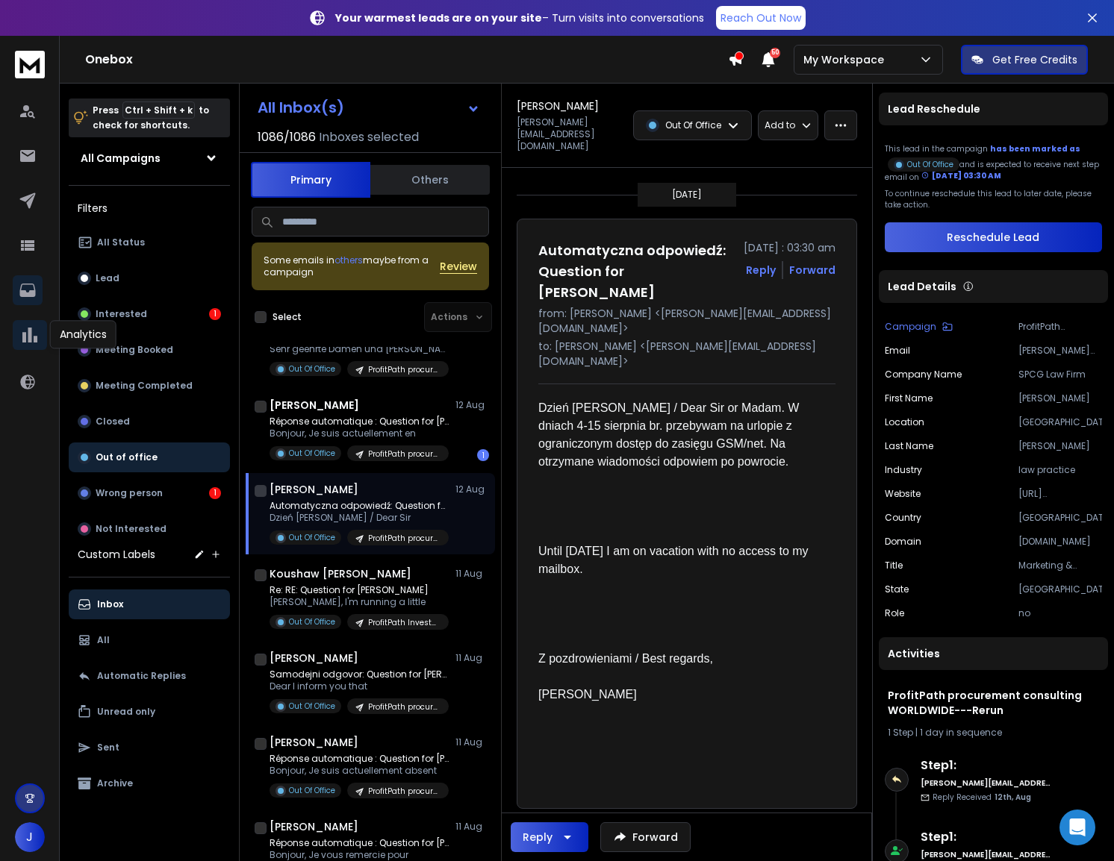
click at [25, 334] on icon at bounding box center [30, 335] width 22 height 22
